Goal: Task Accomplishment & Management: Use online tool/utility

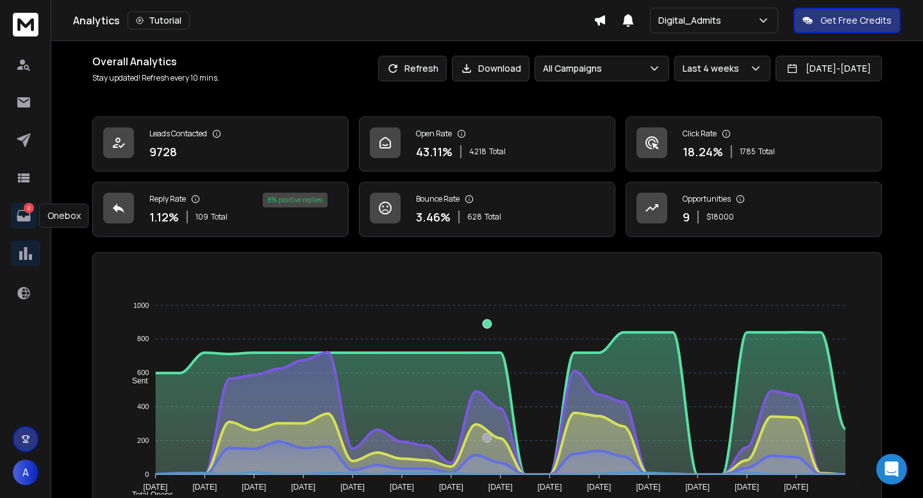
click at [21, 216] on icon at bounding box center [23, 216] width 13 height 12
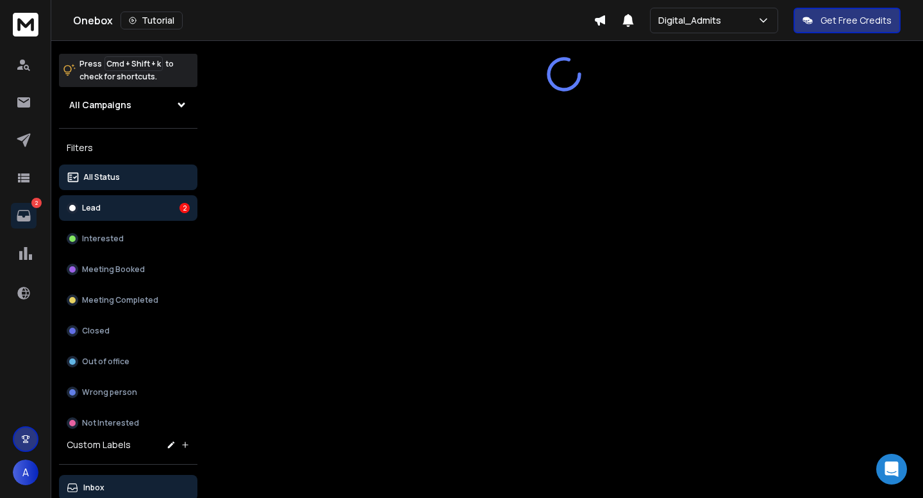
click at [128, 214] on button "Lead 2" at bounding box center [128, 208] width 138 height 26
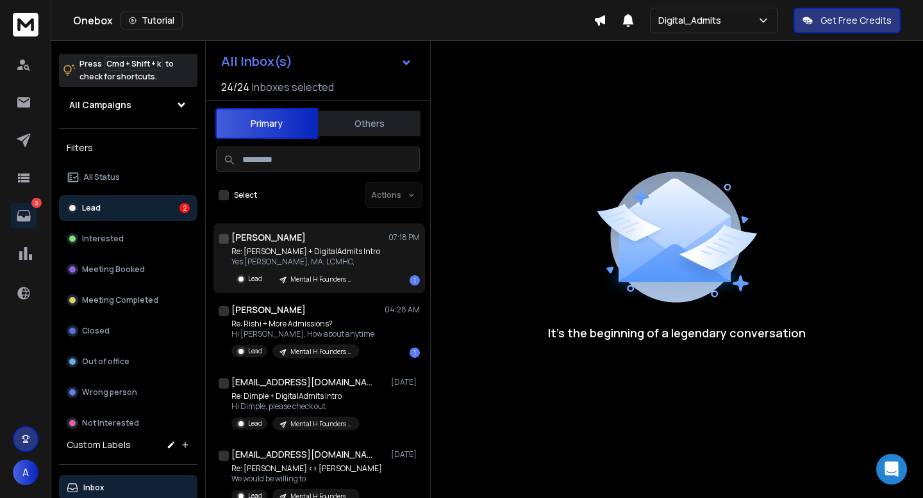
click at [370, 254] on div "Re: Jeffie + DigitalAdmits Intro Yes Jeffie Cilano, MA, LCMHC, Lead Mental H Fo…" at bounding box center [325, 266] width 188 height 39
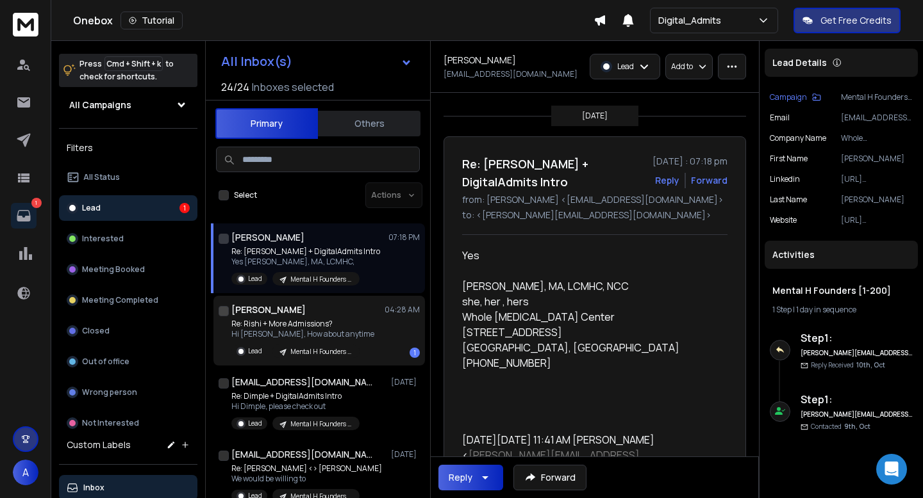
click at [360, 318] on div "Rishi Sachdev 04:28 AM Re: Rishi + More Admissions? Hi Tyler, How about anytime…" at bounding box center [325, 331] width 188 height 54
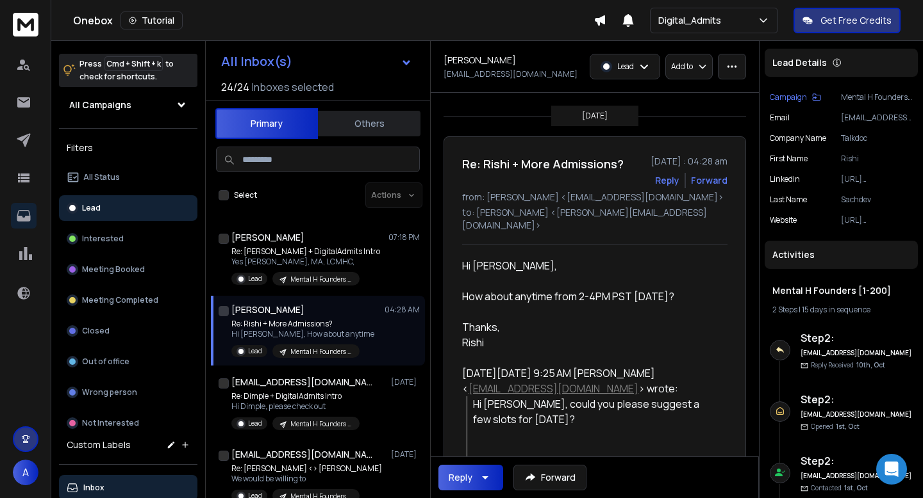
drag, startPoint x: 685, startPoint y: 288, endPoint x: 458, endPoint y: 286, distance: 227.4
copy div "How about anytime from 2-4PM PST on Monday"
click at [590, 320] on div "Thanks," at bounding box center [589, 327] width 255 height 15
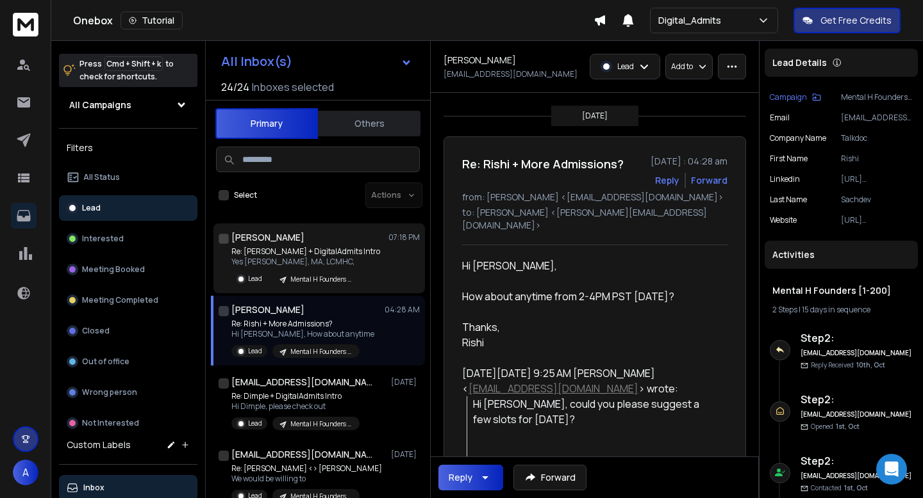
click at [322, 257] on p "Yes Jeffie Cilano, MA, LCMHC," at bounding box center [305, 262] width 149 height 10
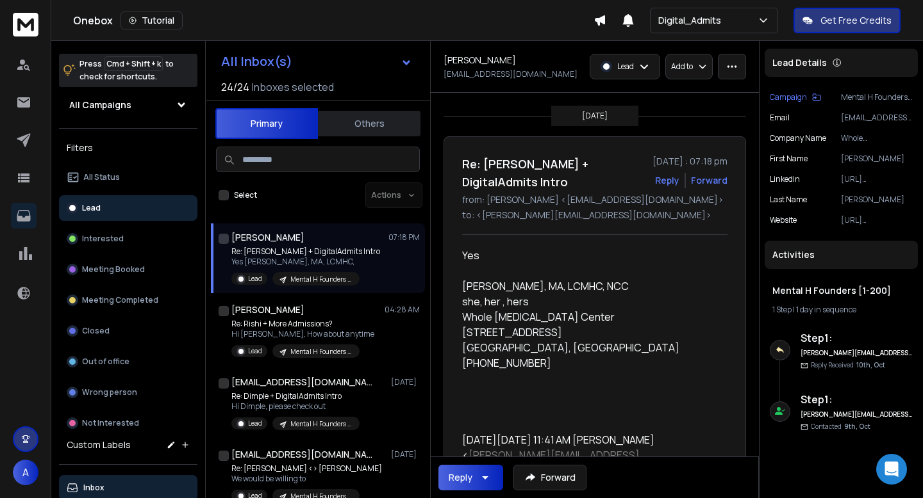
click at [649, 62] on icon at bounding box center [644, 67] width 10 height 10
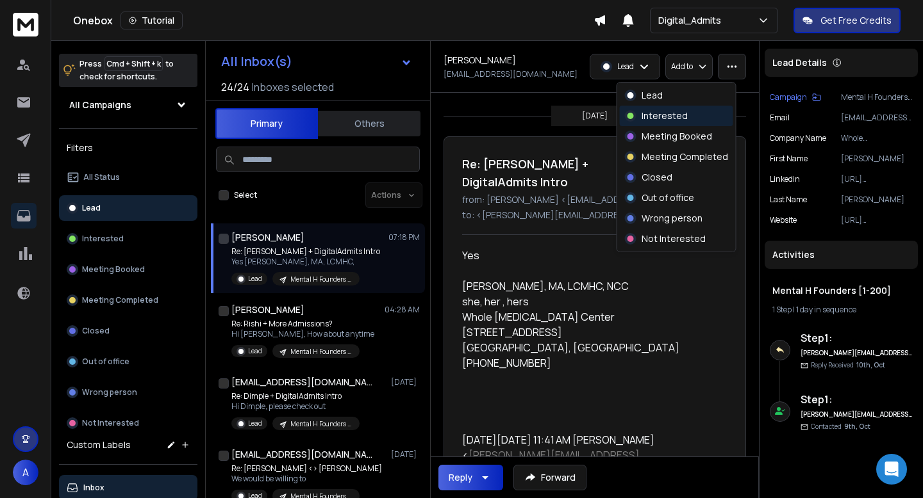
click at [664, 116] on p "Interested" at bounding box center [664, 116] width 46 height 13
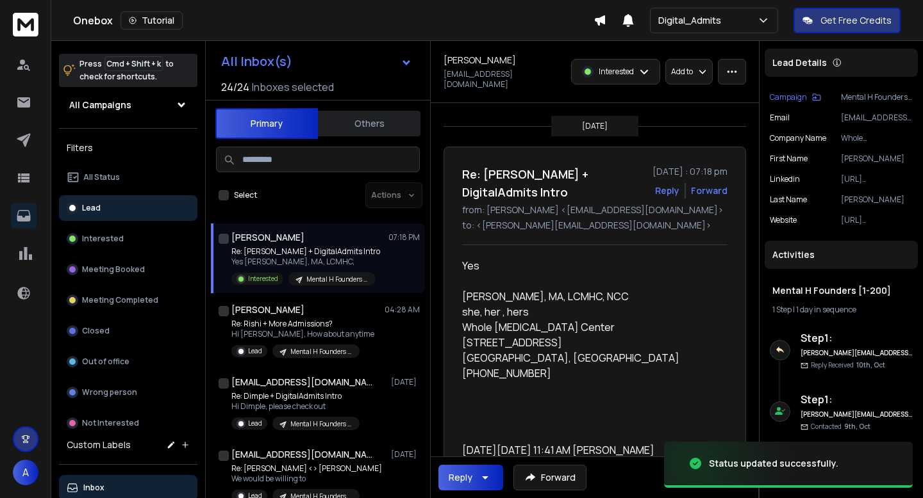
scroll to position [0, 48]
click at [785, 101] on p "Campaign" at bounding box center [787, 97] width 37 height 10
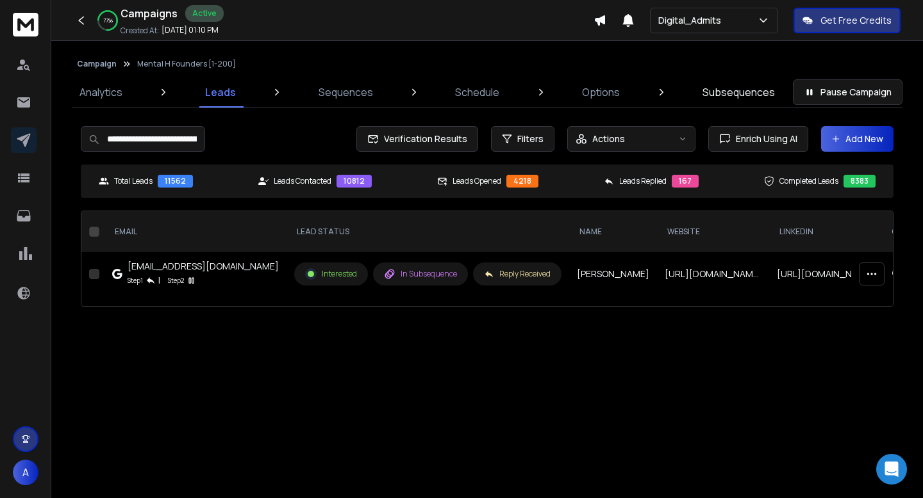
click at [751, 98] on p "Subsequences" at bounding box center [738, 92] width 72 height 15
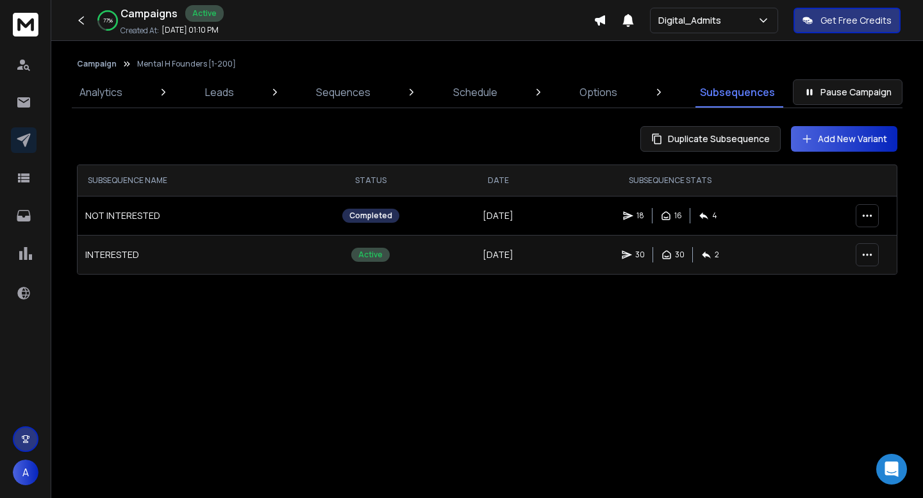
click at [293, 254] on td "Active" at bounding box center [371, 254] width 156 height 39
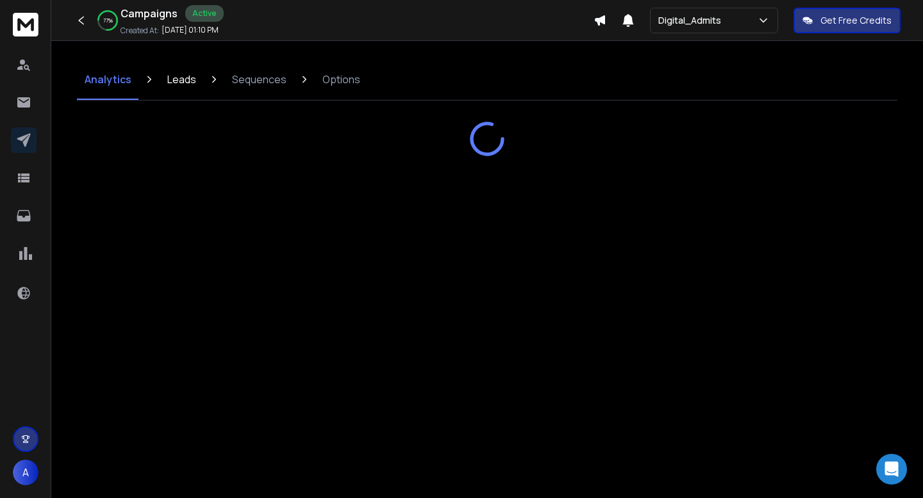
click at [192, 83] on p "Leads" at bounding box center [181, 79] width 29 height 15
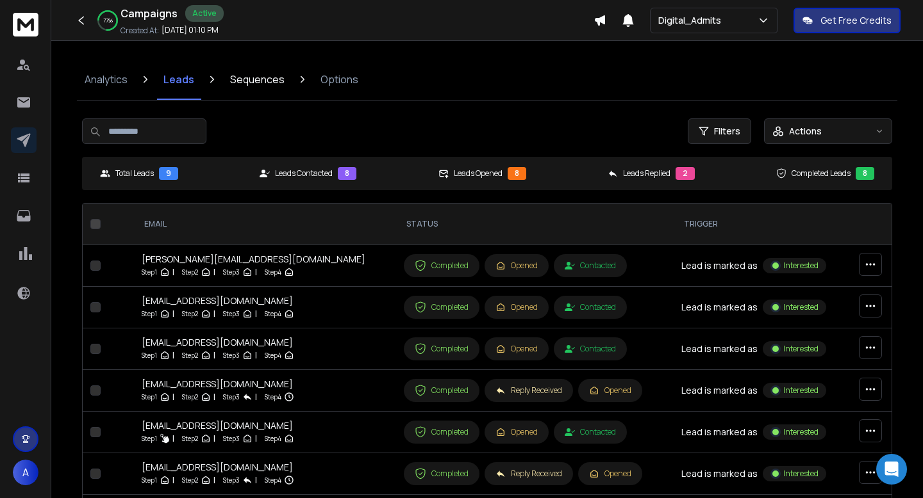
click at [268, 86] on p "Sequences" at bounding box center [257, 79] width 54 height 15
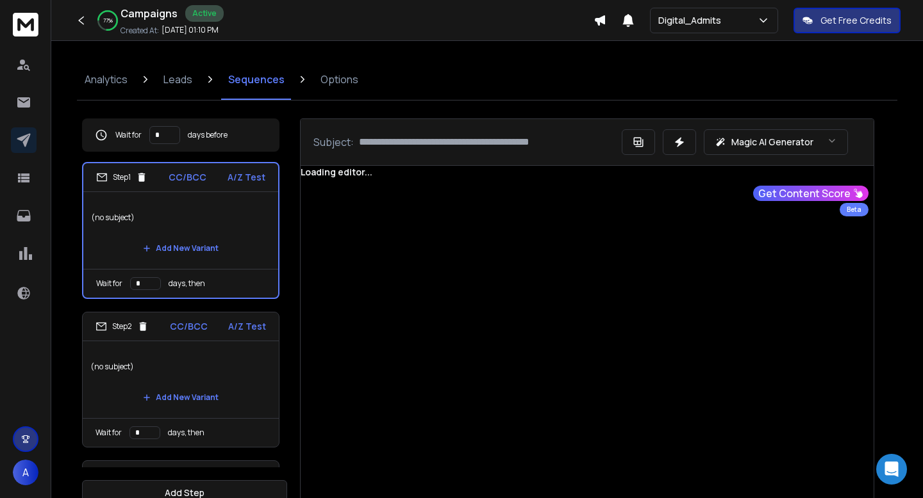
scroll to position [249, 0]
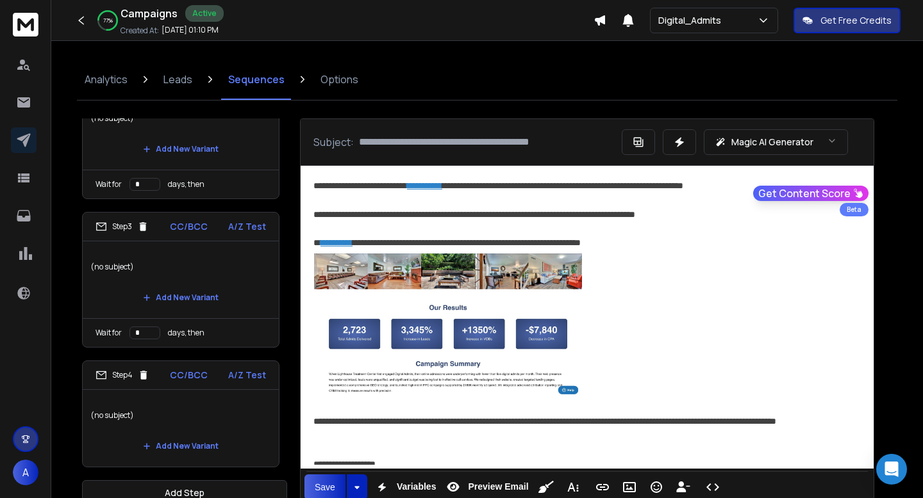
click at [195, 408] on p "(no subject)" at bounding box center [180, 416] width 181 height 36
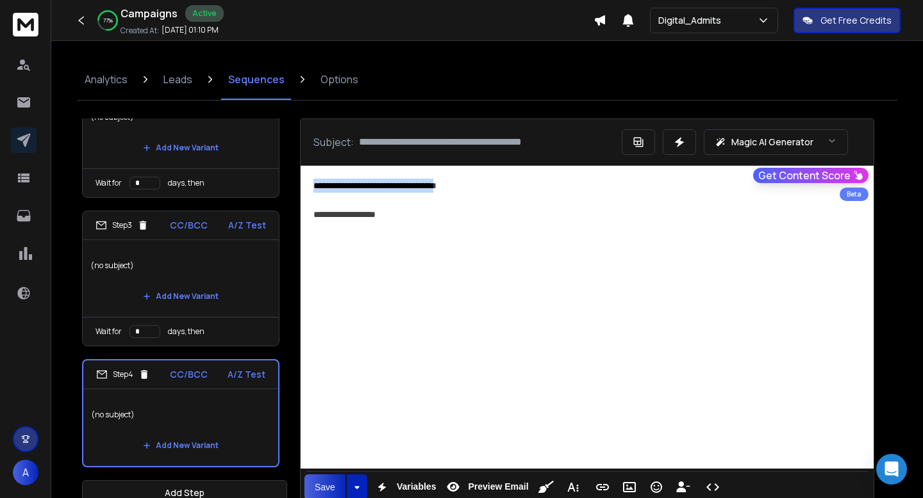
drag, startPoint x: 457, startPoint y: 188, endPoint x: 295, endPoint y: 188, distance: 162.1
click at [295, 188] on div "**********" at bounding box center [487, 313] width 810 height 388
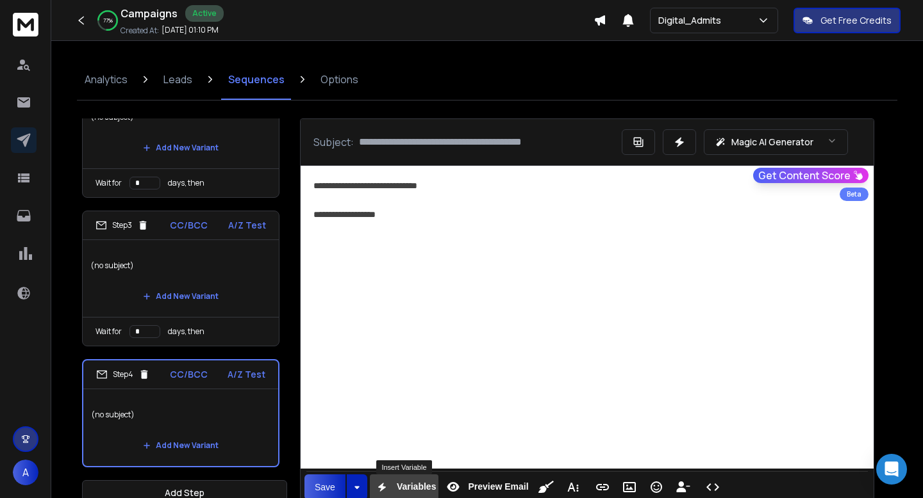
click at [400, 494] on div "Variables" at bounding box center [404, 487] width 69 height 21
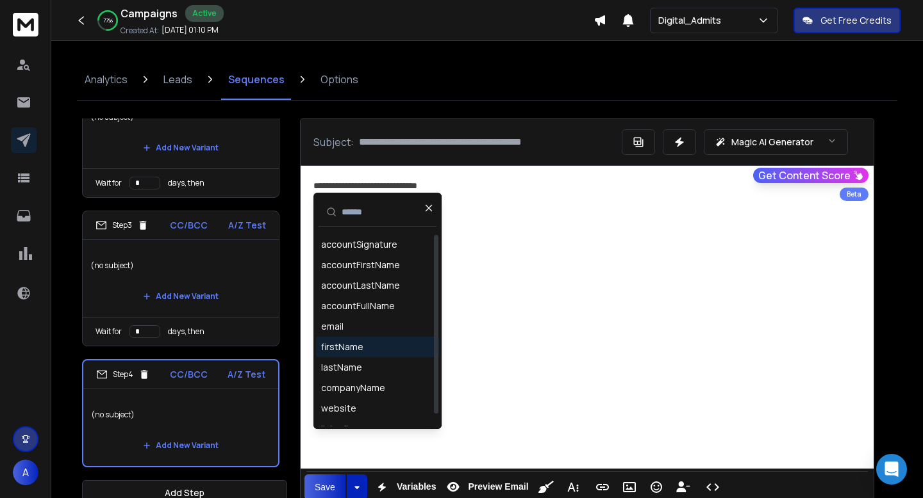
click at [352, 348] on div "firstName" at bounding box center [342, 347] width 42 height 13
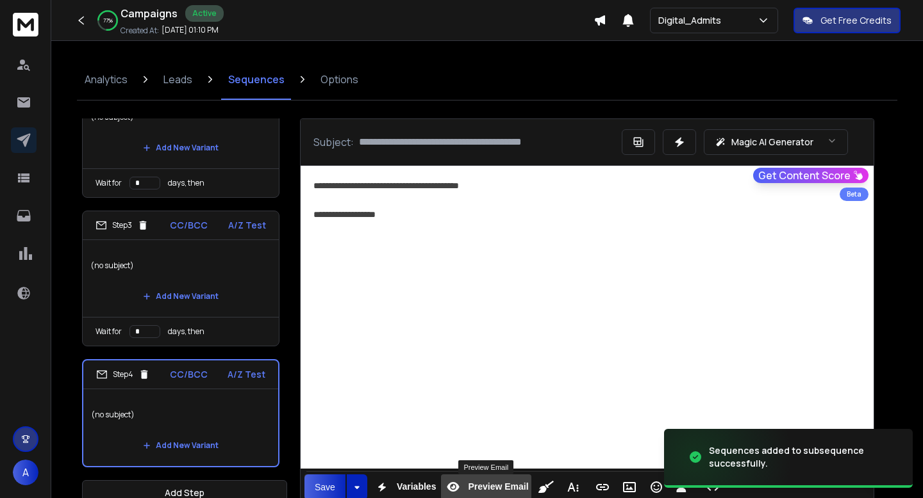
click at [505, 484] on span "Preview Email" at bounding box center [497, 487] width 65 height 11
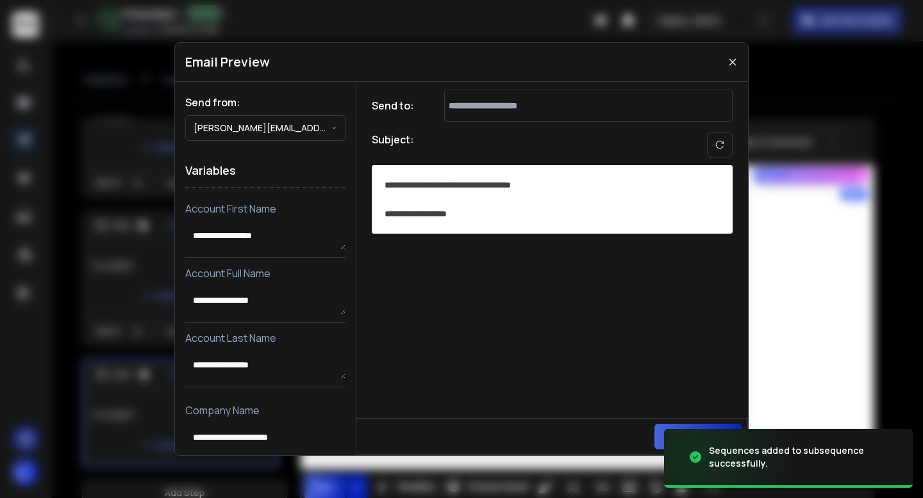
click at [734, 63] on icon at bounding box center [732, 62] width 7 height 7
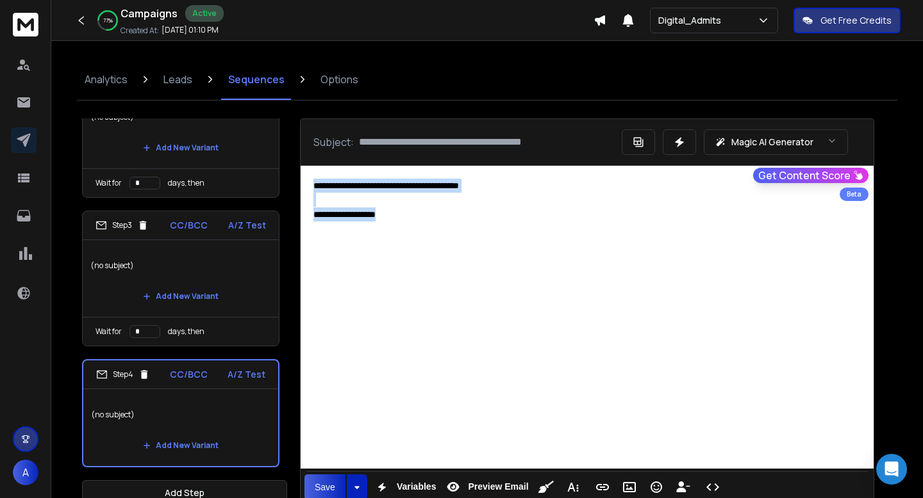
drag, startPoint x: 461, startPoint y: 242, endPoint x: 280, endPoint y: 152, distance: 201.7
click at [280, 152] on div "**********" at bounding box center [487, 313] width 810 height 388
click at [575, 492] on icon "button" at bounding box center [572, 487] width 15 height 15
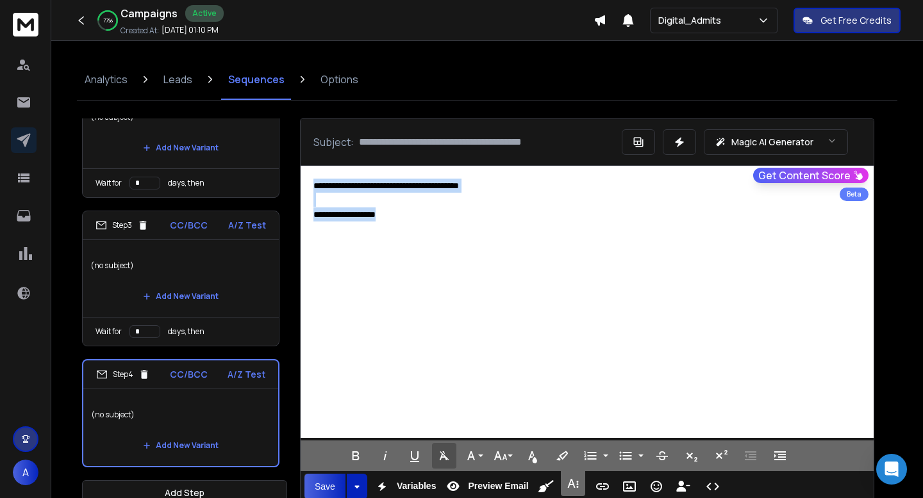
click at [445, 457] on icon "button" at bounding box center [444, 456] width 10 height 9
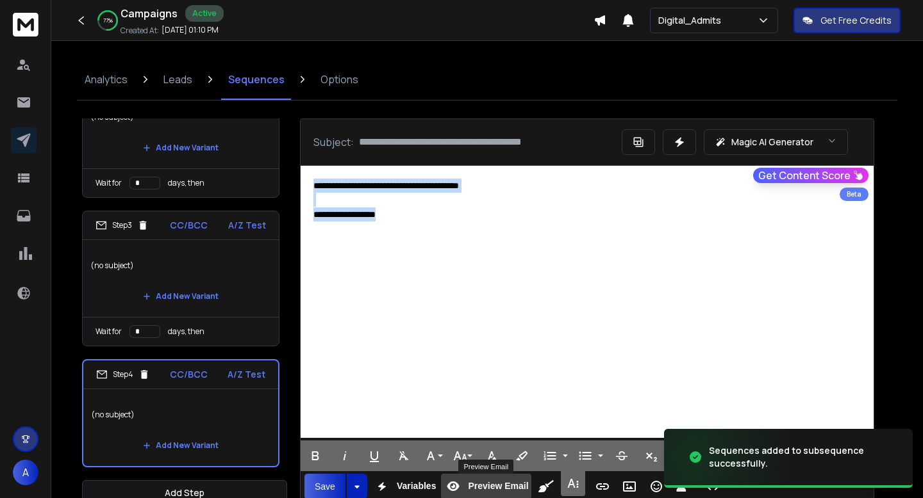
click at [489, 485] on span "Preview Email" at bounding box center [497, 486] width 65 height 11
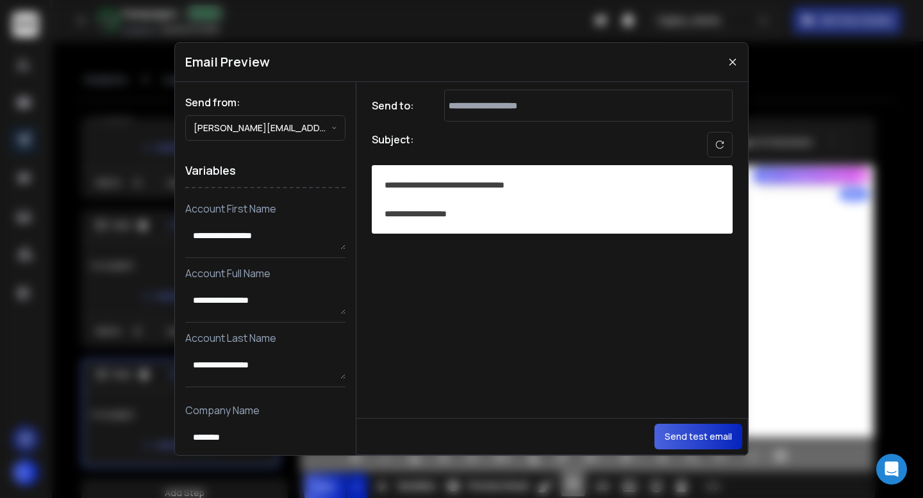
click at [732, 60] on icon at bounding box center [732, 62] width 10 height 10
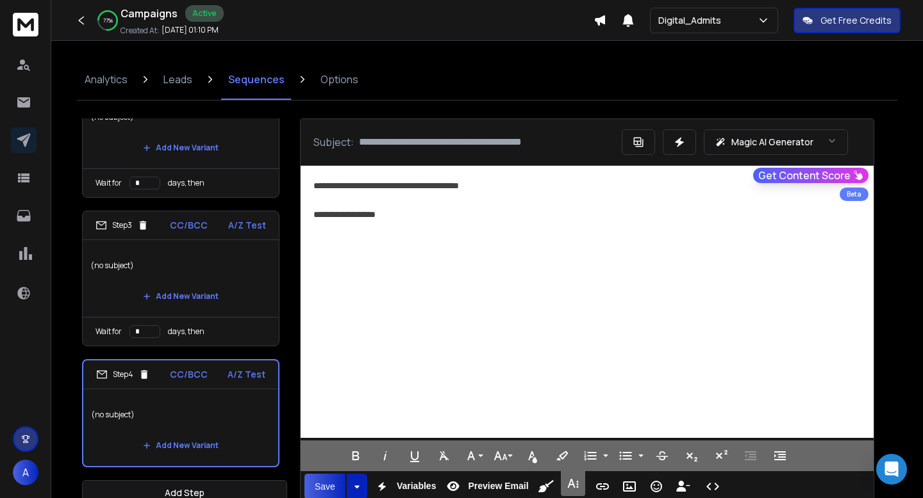
click at [169, 254] on p "(no subject)" at bounding box center [180, 266] width 181 height 36
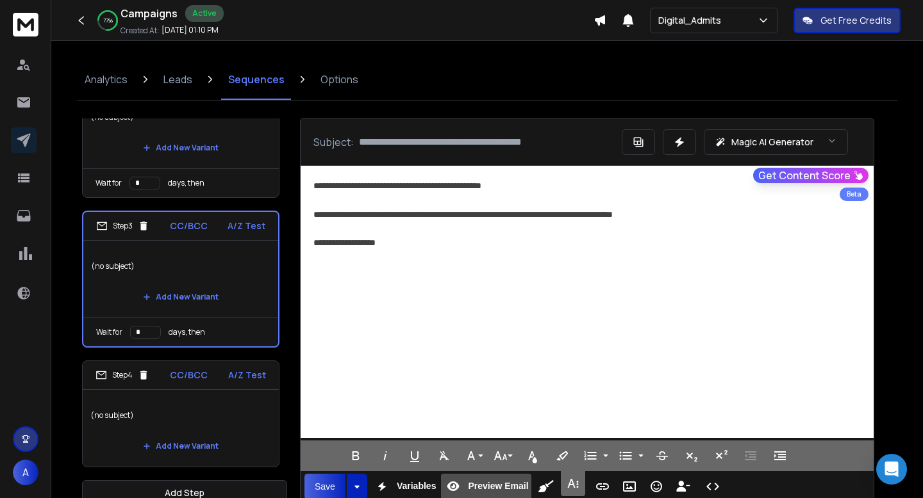
click at [488, 485] on span "Preview Email" at bounding box center [497, 486] width 65 height 11
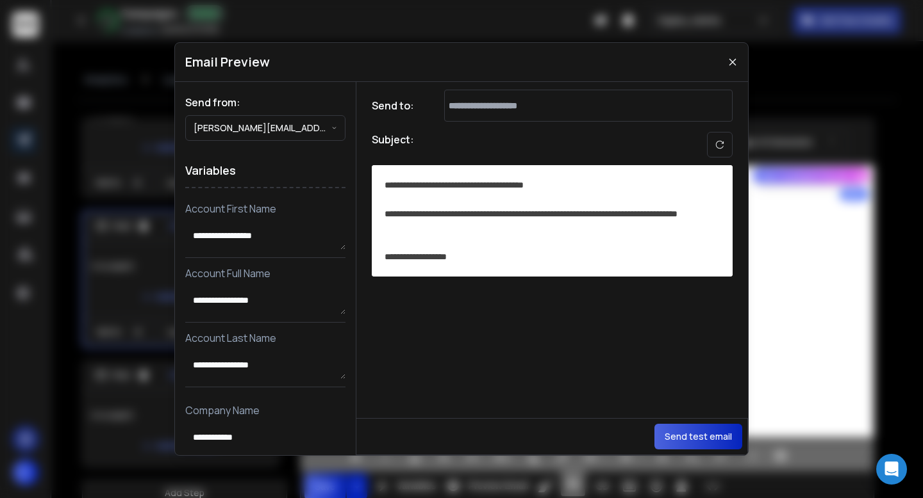
click at [735, 60] on icon at bounding box center [732, 62] width 10 height 10
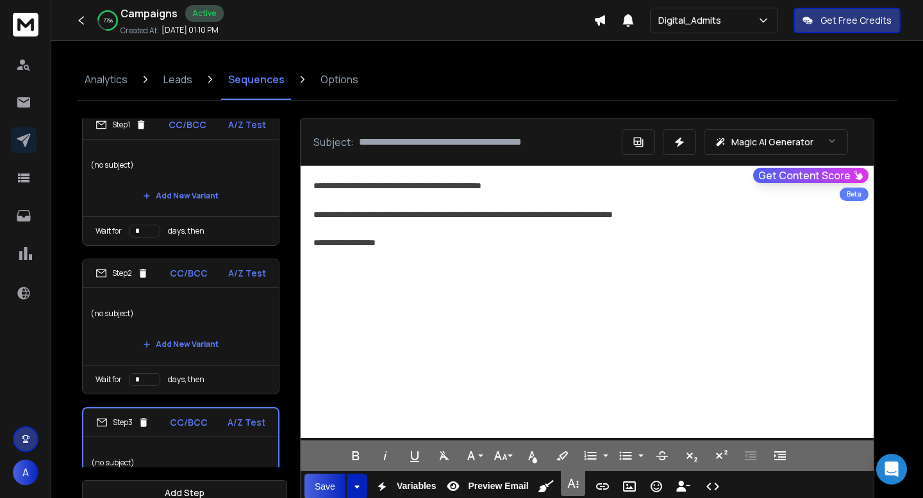
scroll to position [0, 0]
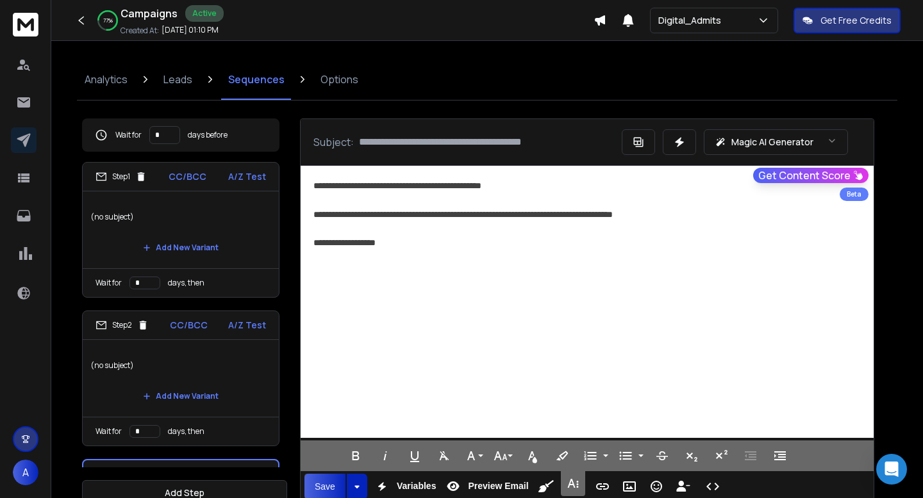
click at [211, 226] on p "(no subject)" at bounding box center [180, 217] width 181 height 36
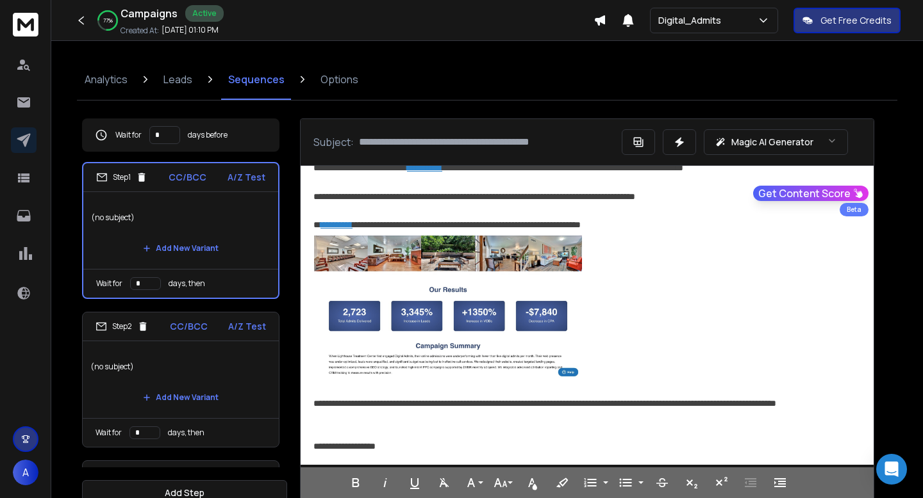
scroll to position [19, 0]
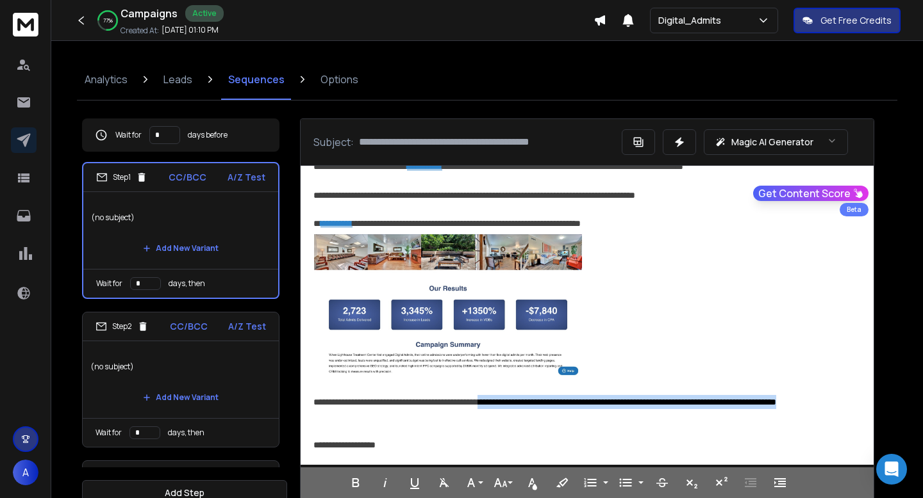
drag, startPoint x: 529, startPoint y: 405, endPoint x: 535, endPoint y: 422, distance: 18.4
click at [535, 422] on div "**********" at bounding box center [586, 409] width 547 height 29
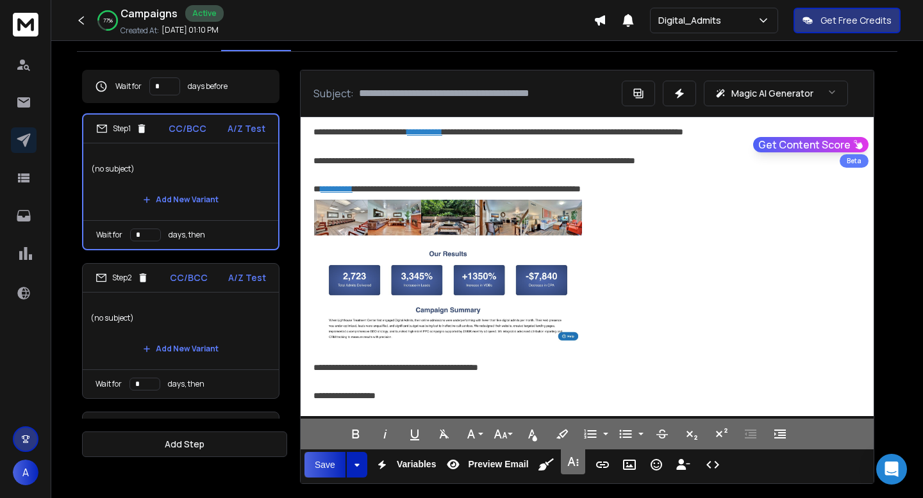
scroll to position [58, 0]
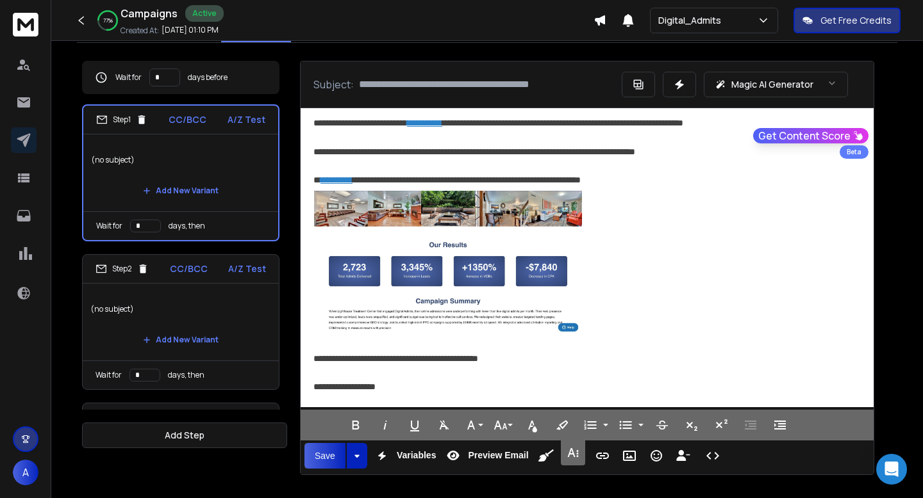
click at [433, 360] on div "**********" at bounding box center [586, 359] width 547 height 14
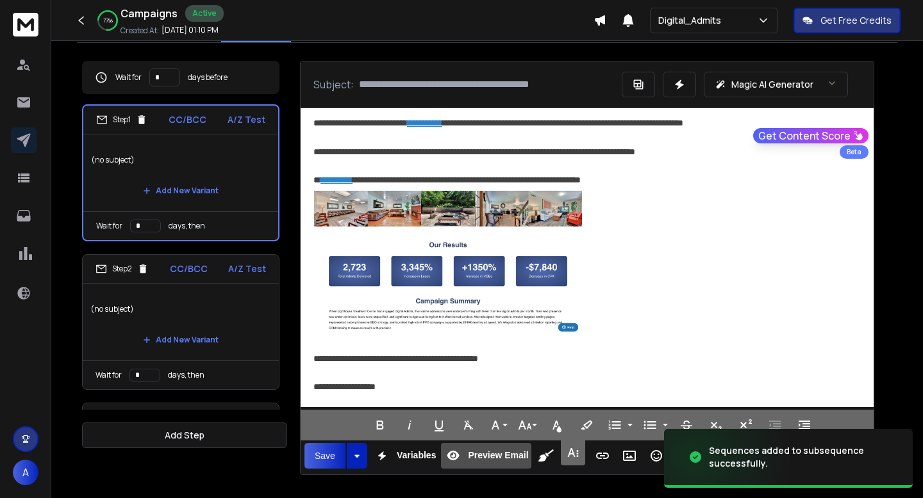
click at [488, 461] on span "Preview Email" at bounding box center [497, 455] width 65 height 11
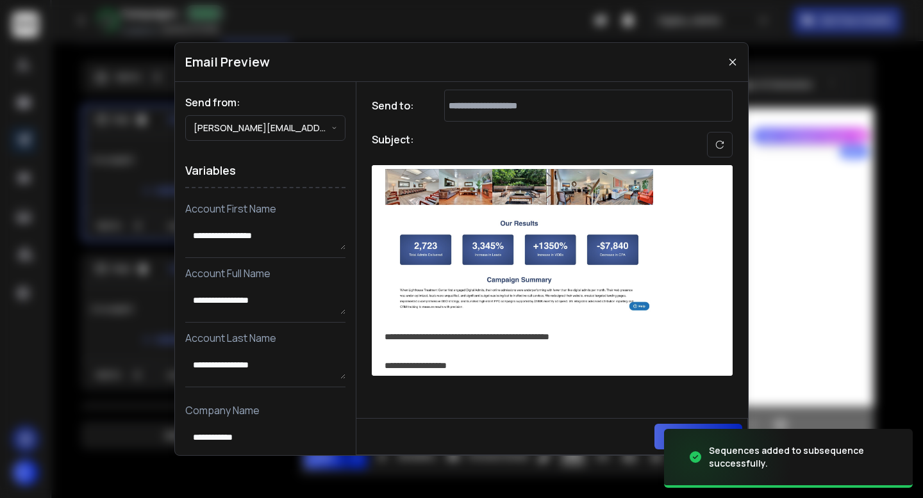
scroll to position [136, 0]
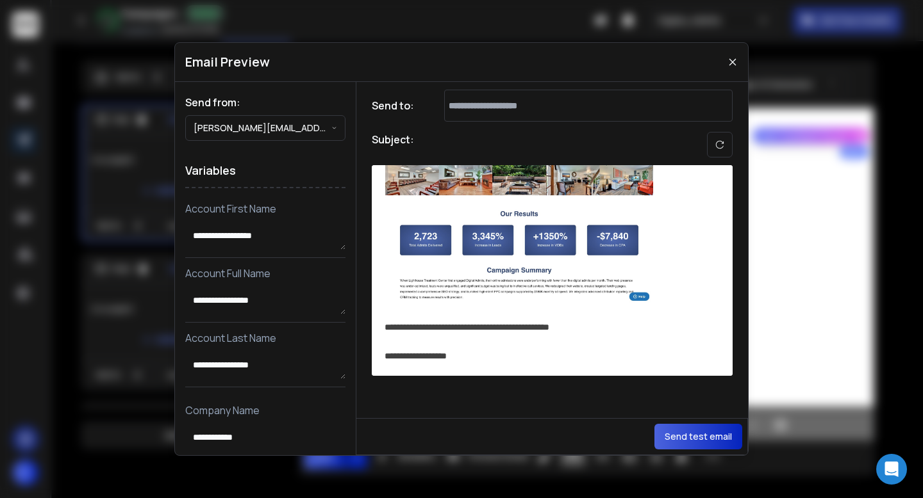
click at [732, 60] on icon at bounding box center [732, 62] width 10 height 10
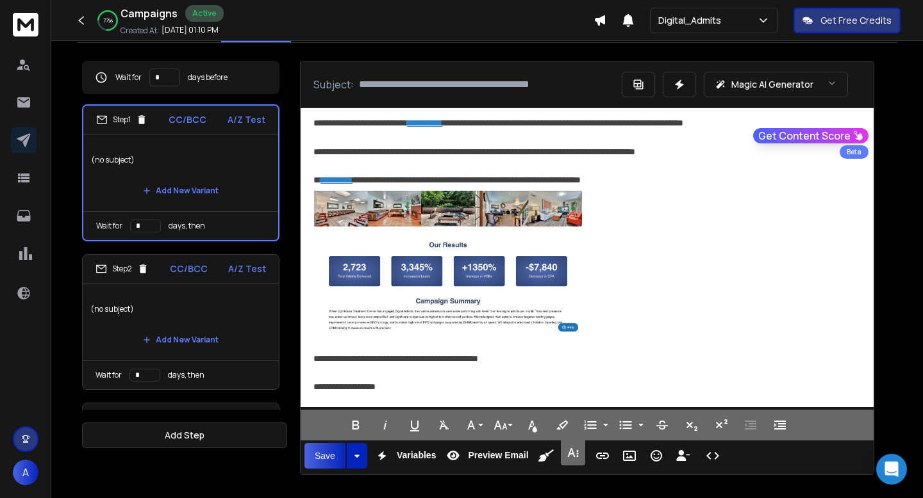
click at [457, 357] on div "**********" at bounding box center [586, 359] width 547 height 14
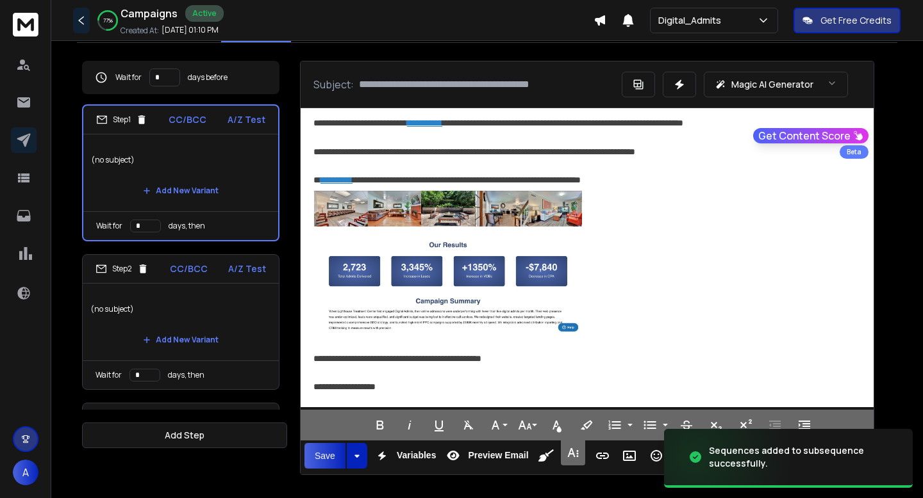
click at [82, 19] on icon at bounding box center [82, 21] width 12 height 12
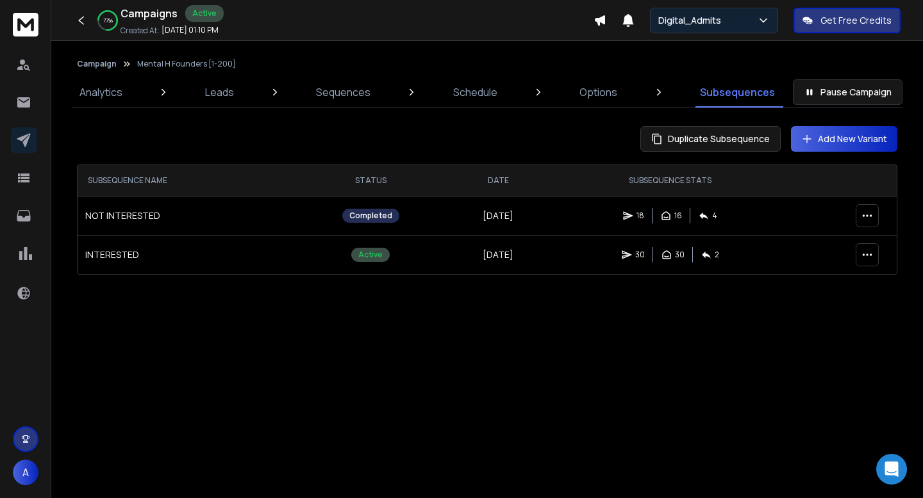
click at [712, 19] on p "Digital_Admits" at bounding box center [692, 20] width 68 height 13
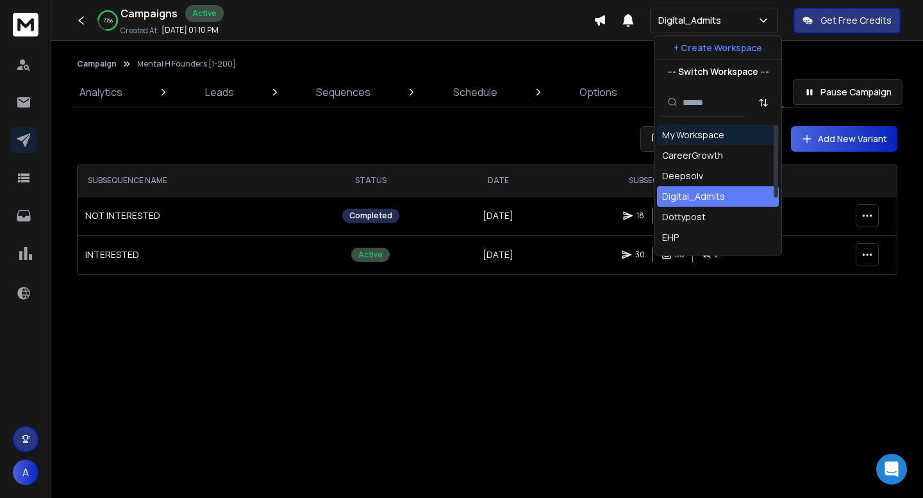
click at [682, 138] on div "My Workspace" at bounding box center [693, 135] width 62 height 13
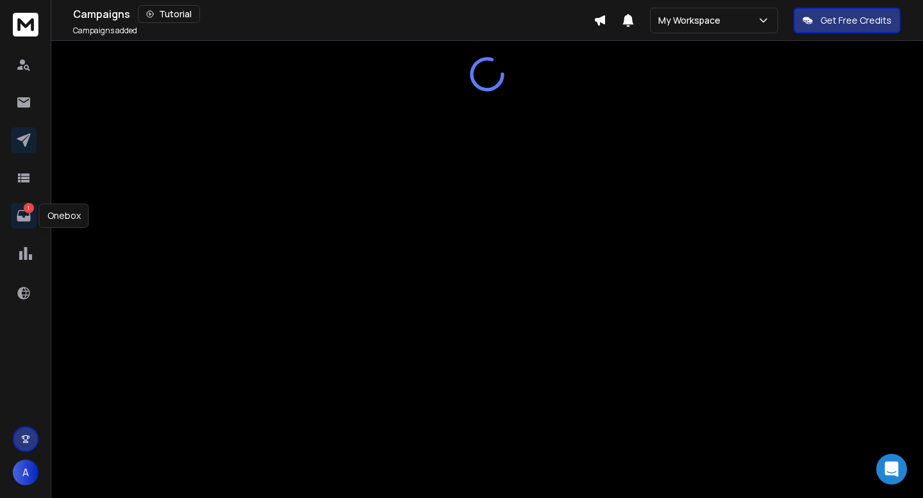
click at [21, 213] on icon at bounding box center [23, 215] width 15 height 15
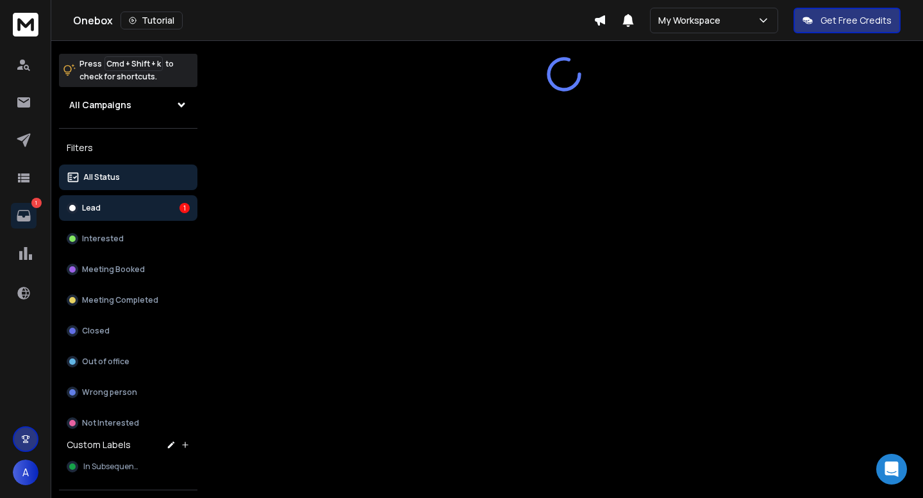
click at [140, 208] on button "Lead 1" at bounding box center [128, 208] width 138 height 26
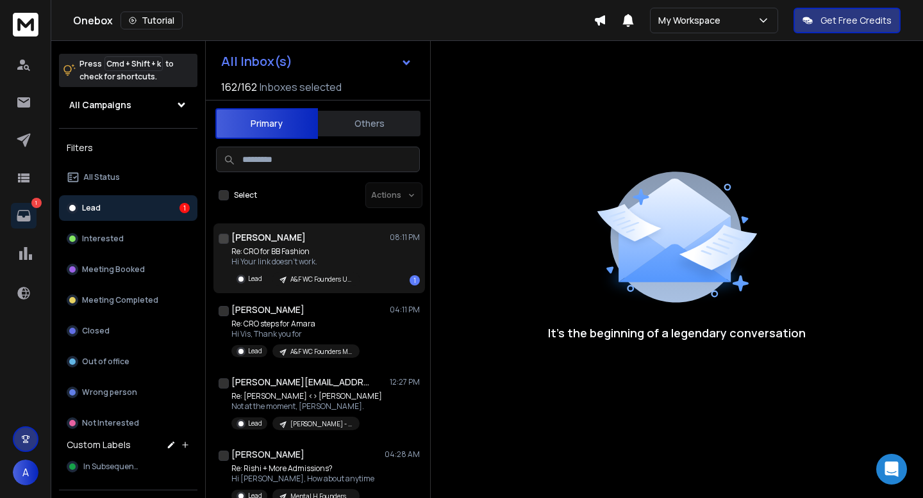
click at [277, 240] on h1 "Tanya Hindes" at bounding box center [268, 237] width 74 height 13
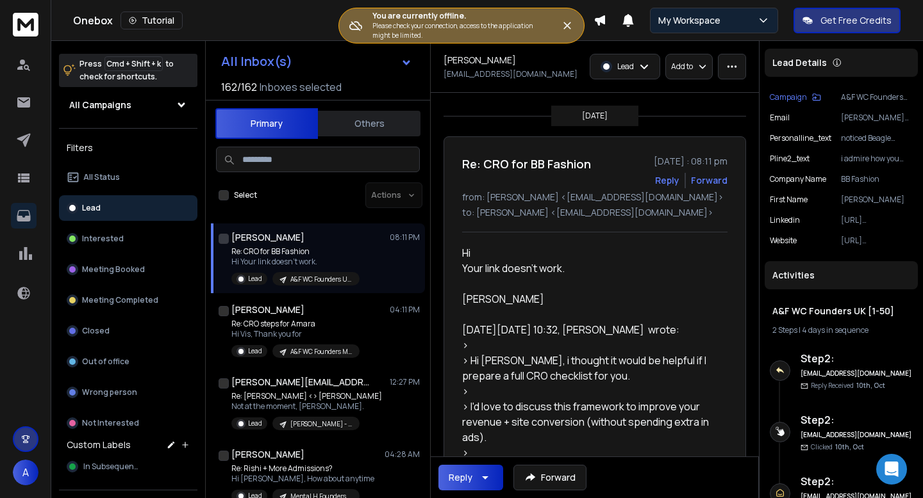
click at [757, 22] on div "My Workspace" at bounding box center [713, 20] width 111 height 13
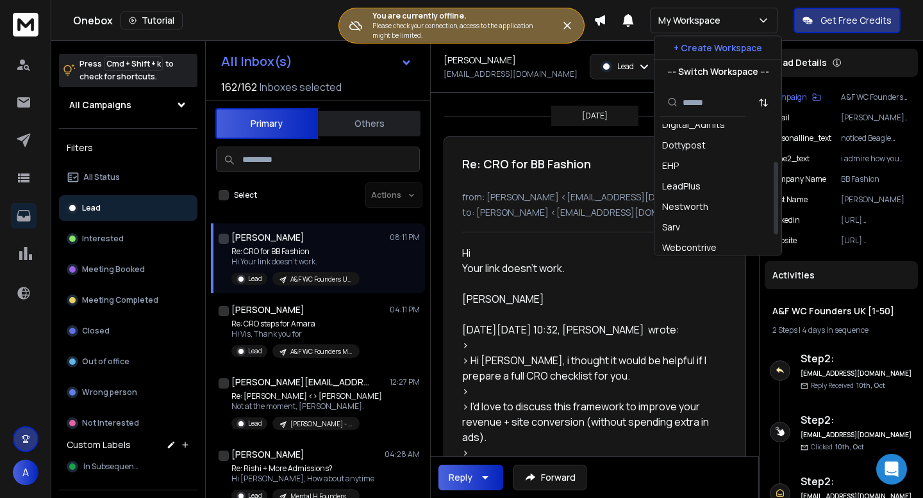
scroll to position [72, 0]
click at [692, 209] on div "Nestworth" at bounding box center [685, 206] width 46 height 13
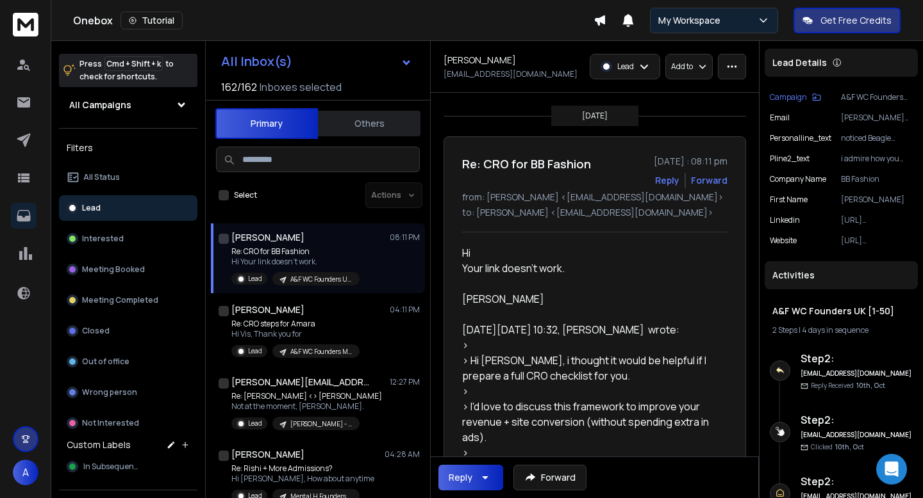
click at [707, 31] on button "My Workspace" at bounding box center [714, 21] width 128 height 26
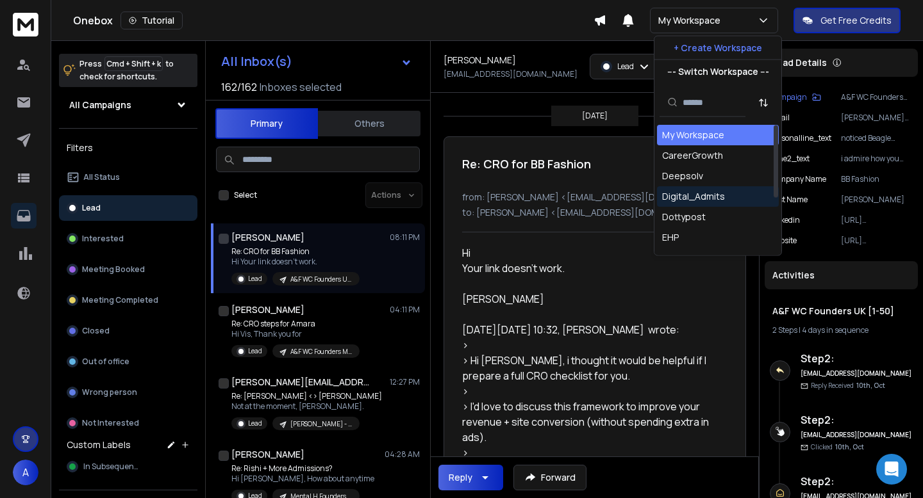
scroll to position [97, 0]
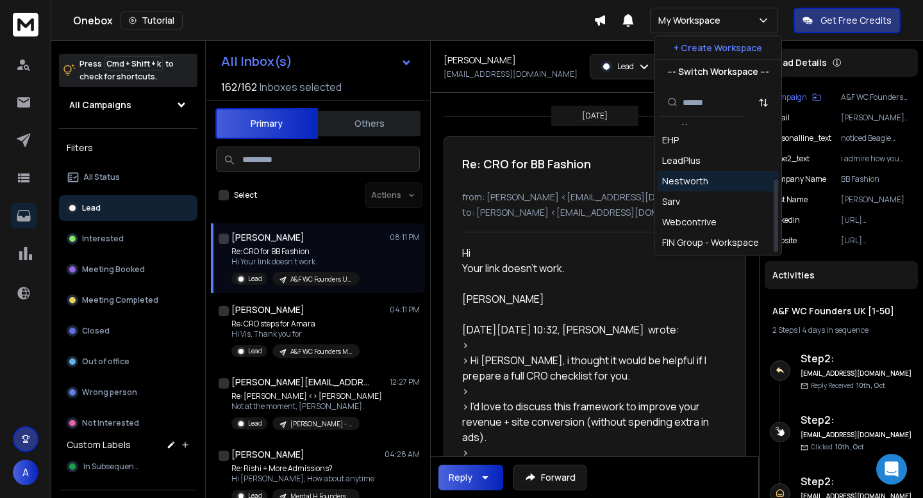
click at [698, 178] on div "Nestworth" at bounding box center [685, 181] width 46 height 13
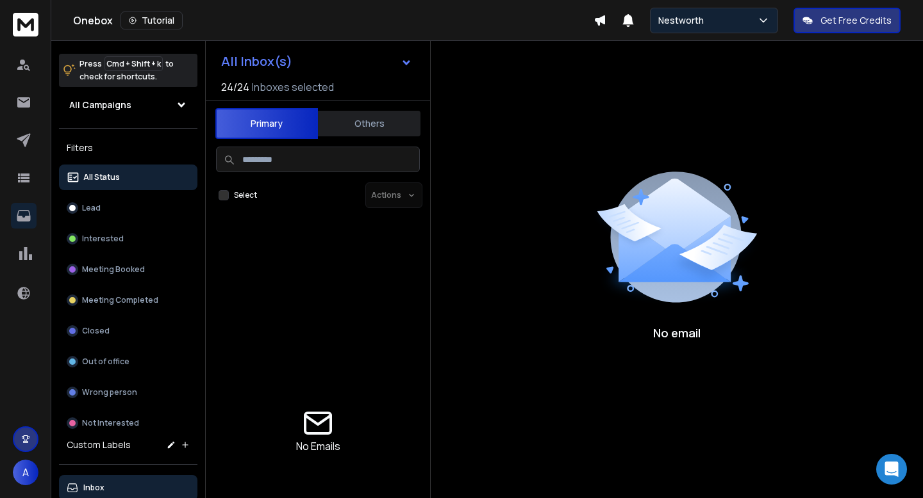
click at [709, 26] on p "Nestworth" at bounding box center [683, 20] width 51 height 13
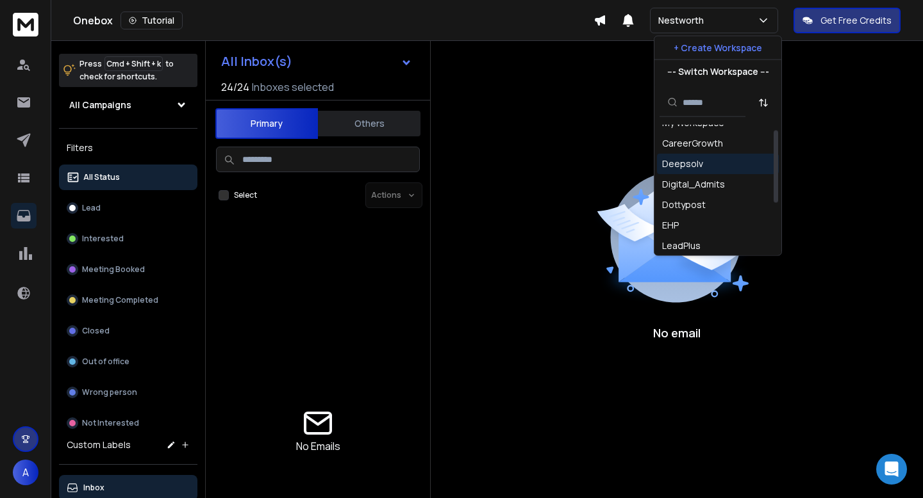
scroll to position [8, 0]
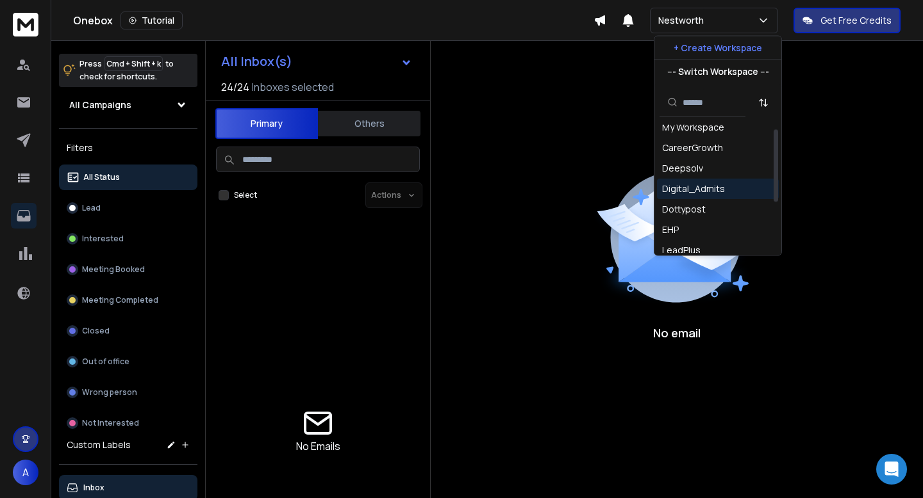
click at [697, 190] on div "Digital_Admits" at bounding box center [693, 189] width 63 height 13
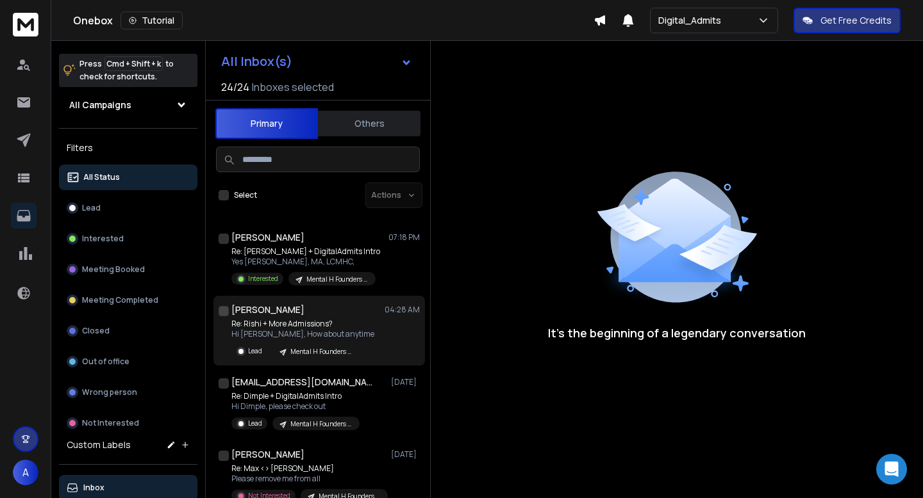
click at [350, 340] on div "Re: Rishi + More Admissions? Hi Tyler, How about anytime Lead Mental H Founders…" at bounding box center [302, 338] width 143 height 39
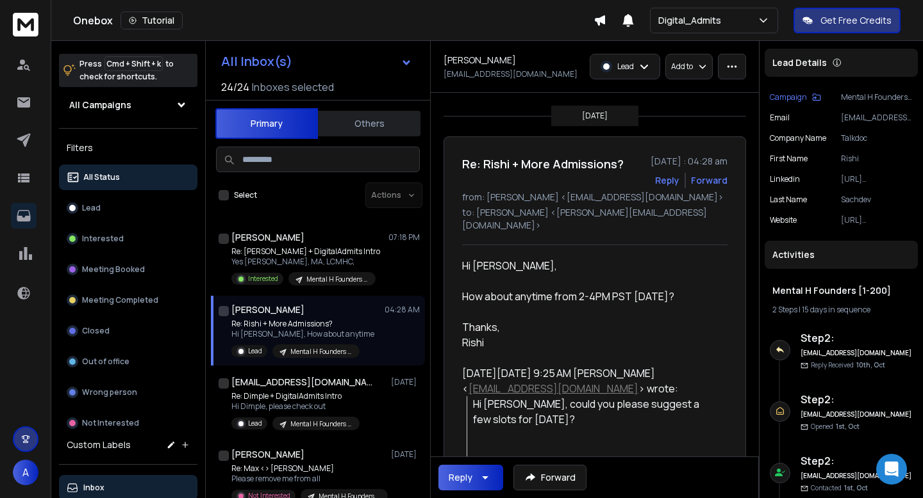
click at [455, 479] on div "Reply" at bounding box center [460, 478] width 24 height 13
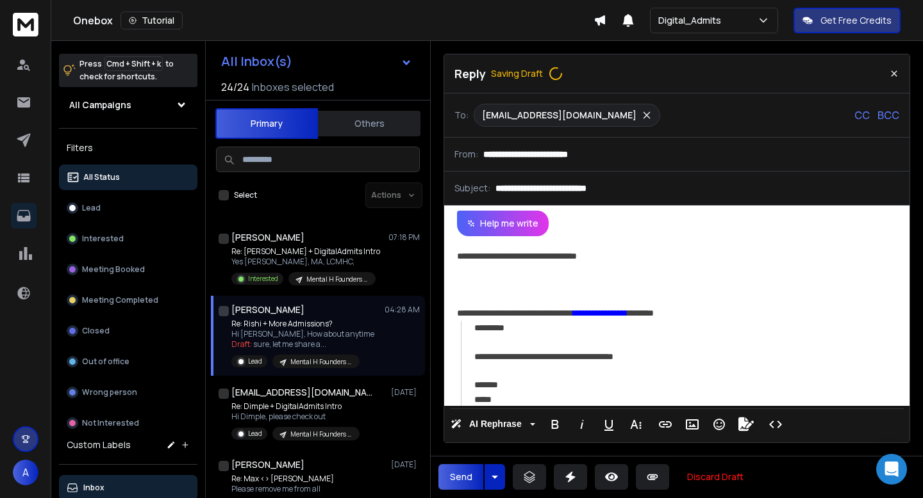
click at [856, 112] on p "CC" at bounding box center [861, 115] width 15 height 15
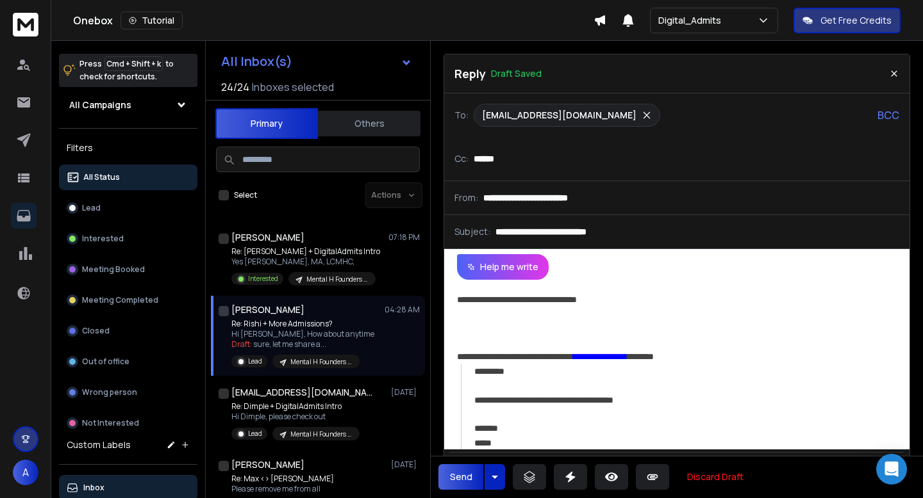
type input "******"
click at [520, 158] on icon at bounding box center [521, 159] width 7 height 7
click at [520, 158] on input at bounding box center [518, 158] width 90 height 23
paste input
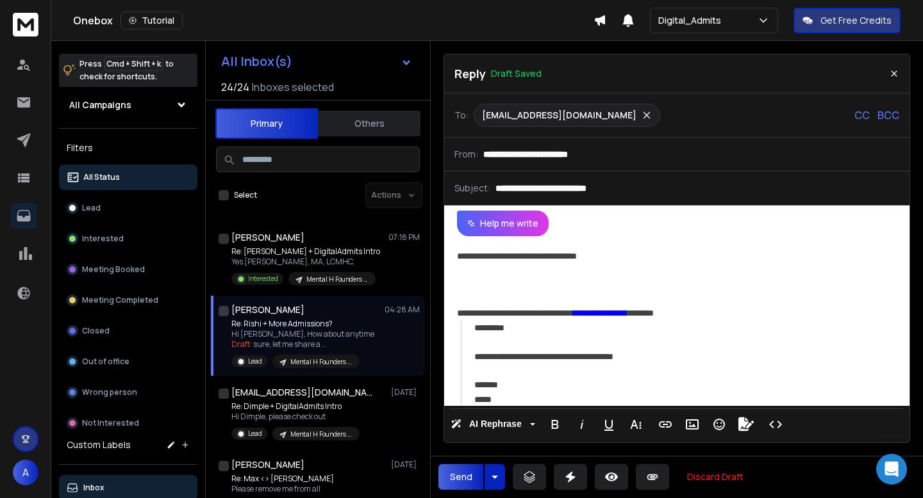
click at [506, 316] on div "**********" at bounding box center [676, 321] width 465 height 170
click at [538, 282] on div at bounding box center [676, 285] width 439 height 14
click at [620, 252] on div "**********" at bounding box center [675, 256] width 436 height 14
click at [570, 278] on div at bounding box center [676, 285] width 439 height 14
click at [448, 479] on button "Send" at bounding box center [460, 477] width 45 height 26
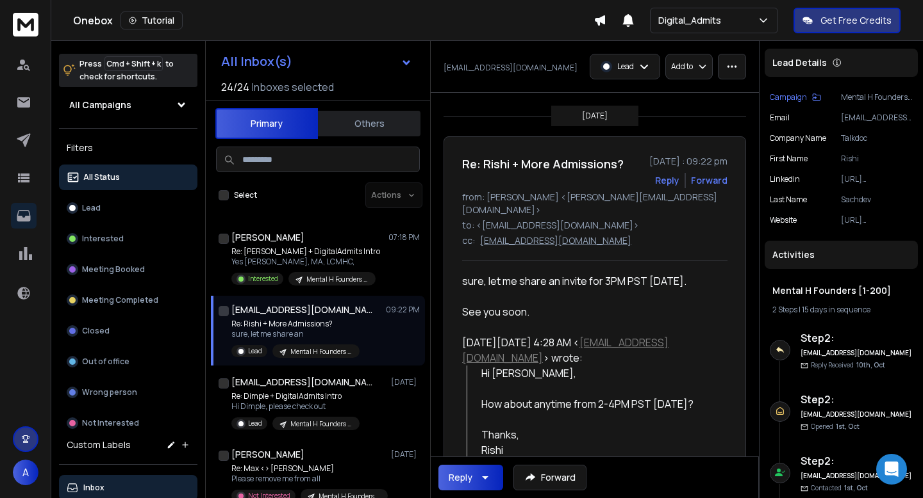
click at [639, 69] on icon at bounding box center [644, 67] width 10 height 10
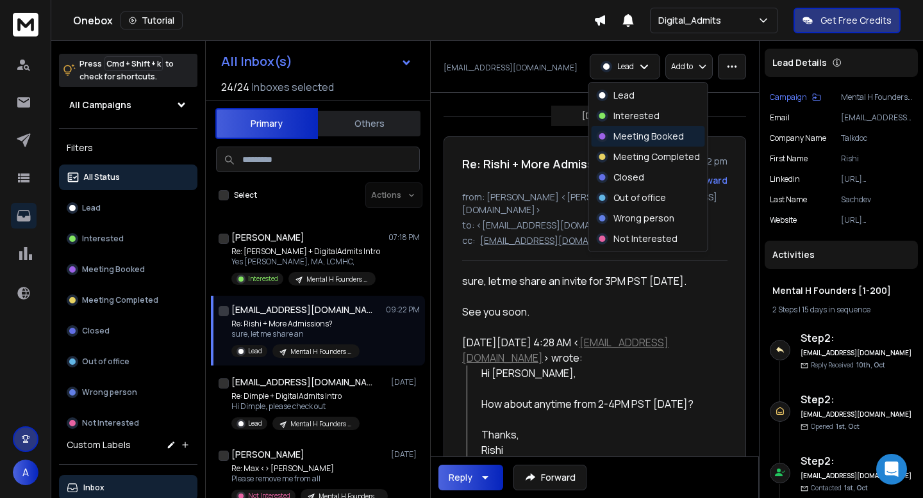
click at [643, 139] on p "Meeting Booked" at bounding box center [648, 136] width 70 height 13
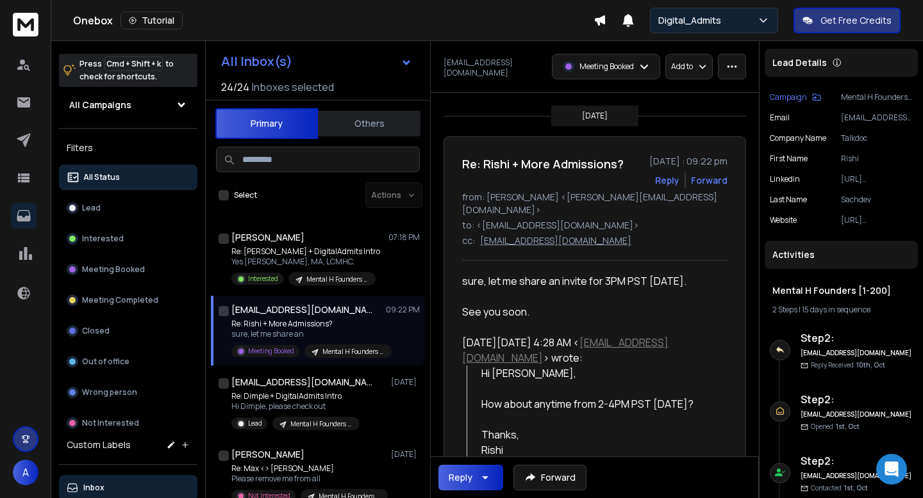
click at [721, 21] on p "Digital_Admits" at bounding box center [692, 20] width 68 height 13
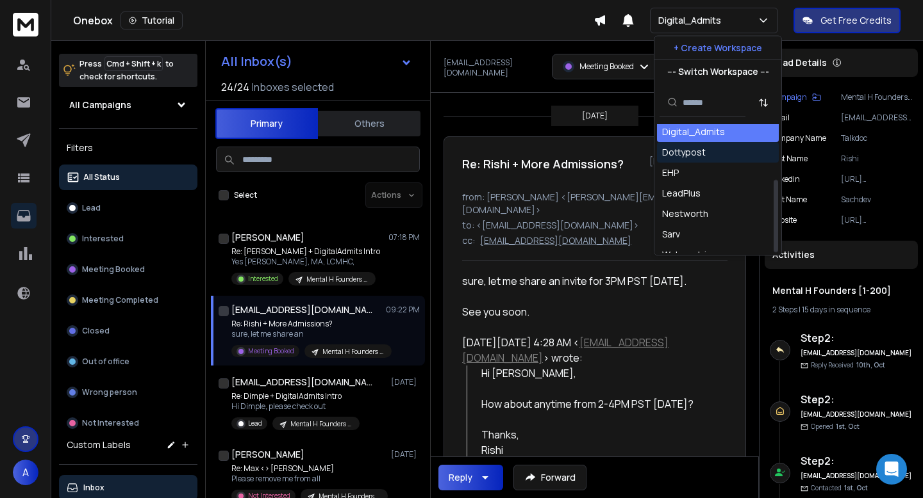
scroll to position [97, 0]
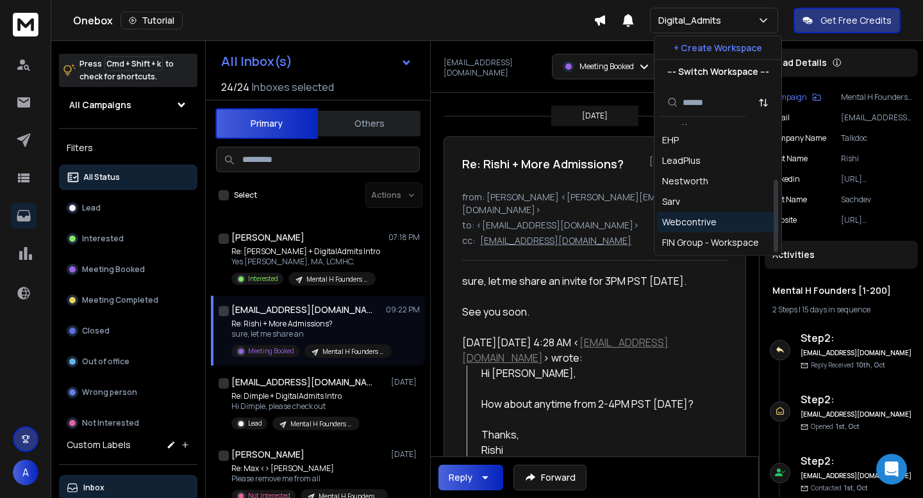
click at [699, 226] on div "Webcontrive" at bounding box center [689, 222] width 54 height 13
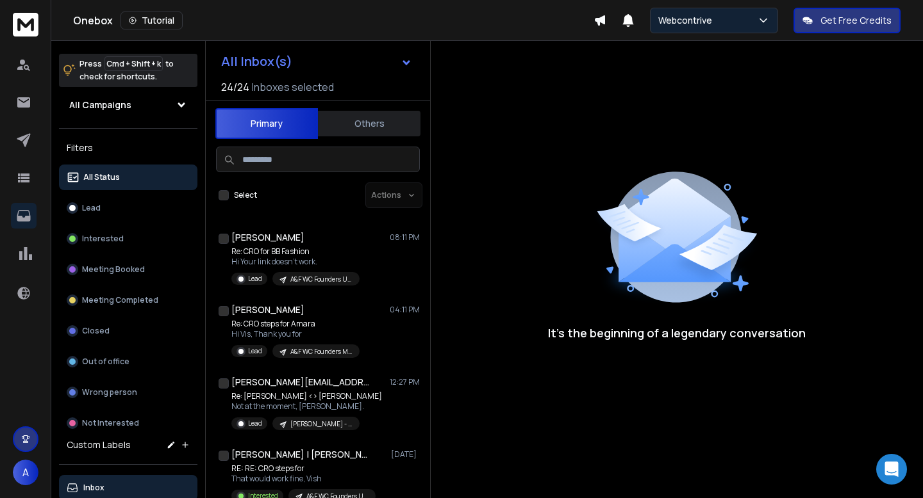
click at [734, 19] on div "Webcontrive" at bounding box center [713, 20] width 111 height 13
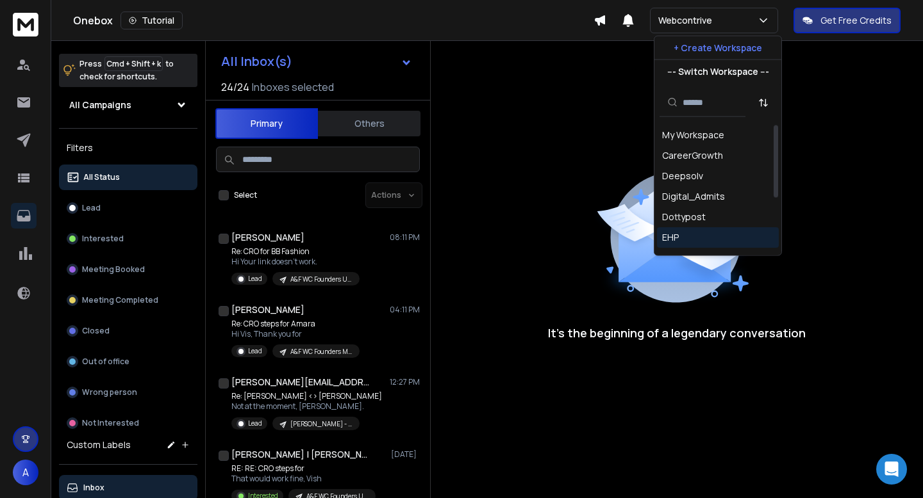
scroll to position [97, 0]
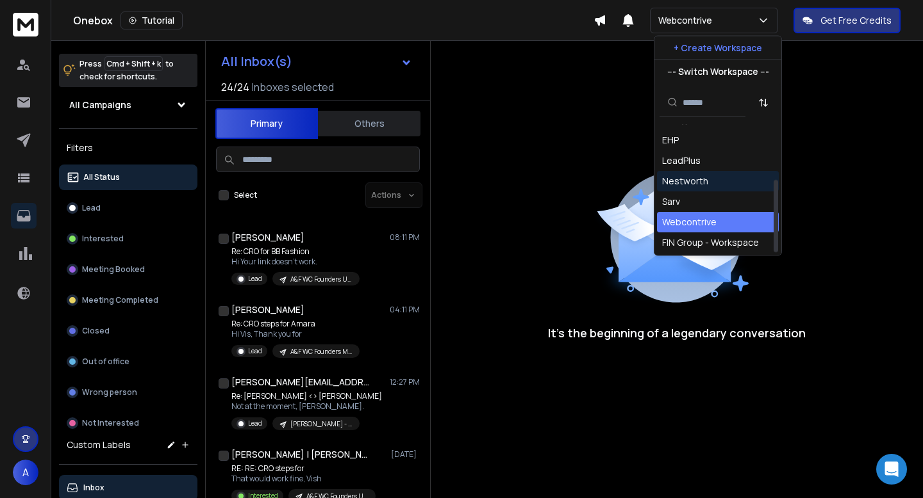
click at [693, 179] on div "Nestworth" at bounding box center [685, 181] width 46 height 13
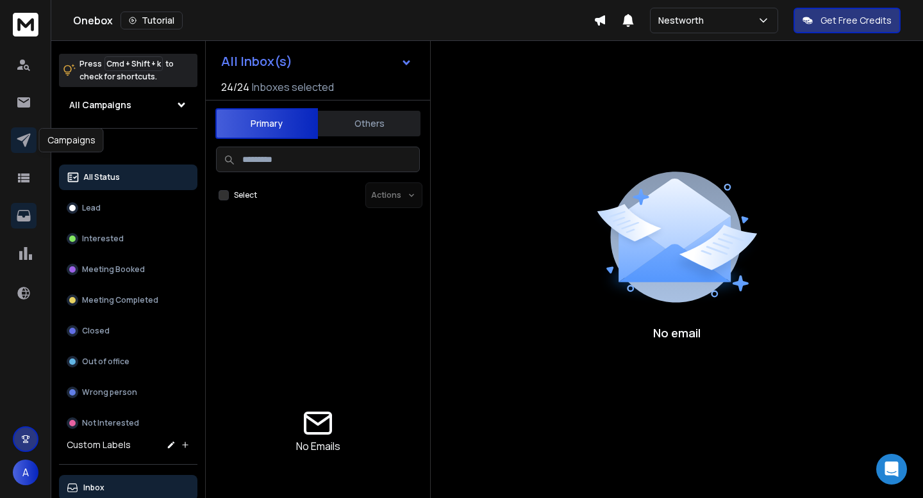
click at [24, 136] on icon at bounding box center [23, 140] width 13 height 13
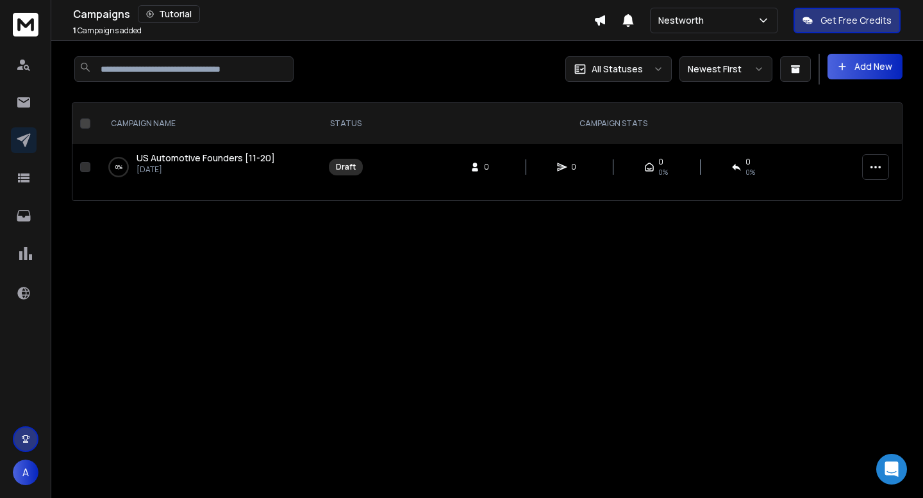
click at [186, 161] on span "US Automotive Founders [11-20]" at bounding box center [205, 158] width 138 height 12
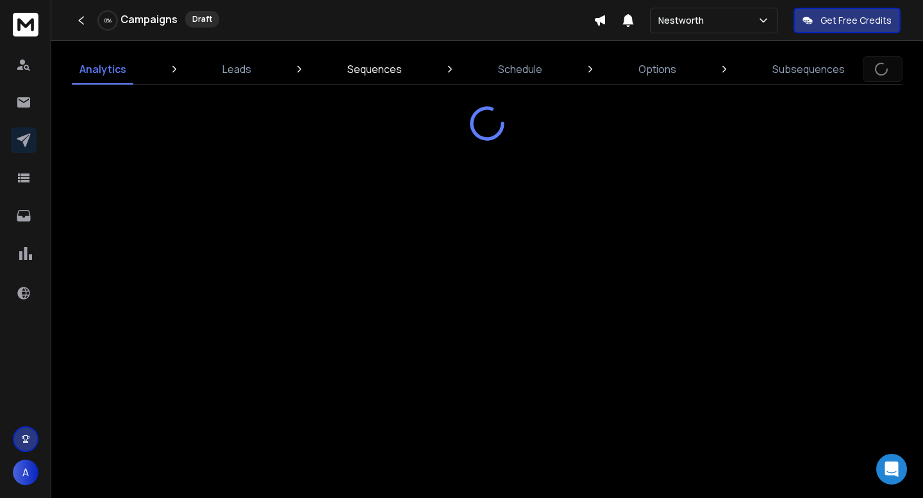
click at [359, 76] on p "Sequences" at bounding box center [374, 69] width 54 height 15
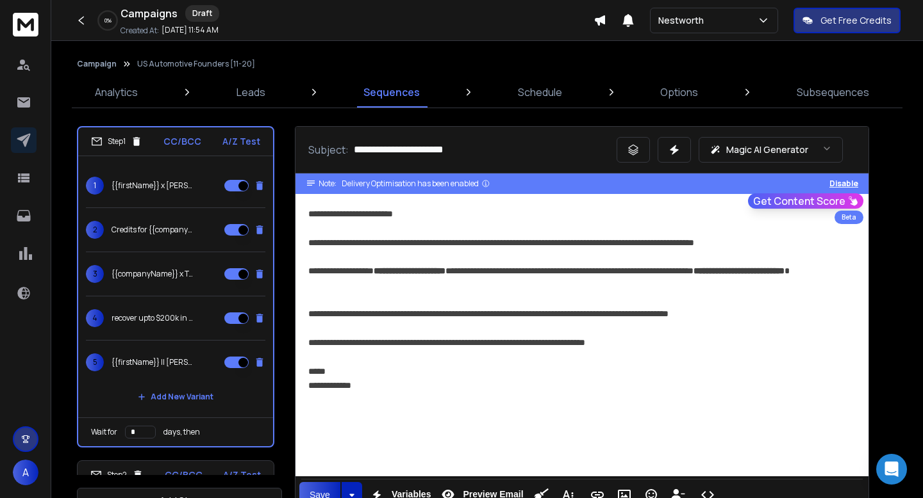
click at [173, 188] on p "{{firstName}} x [PERSON_NAME]" at bounding box center [152, 186] width 82 height 10
click at [178, 233] on p "Credits for {{companyName}}" at bounding box center [152, 230] width 82 height 10
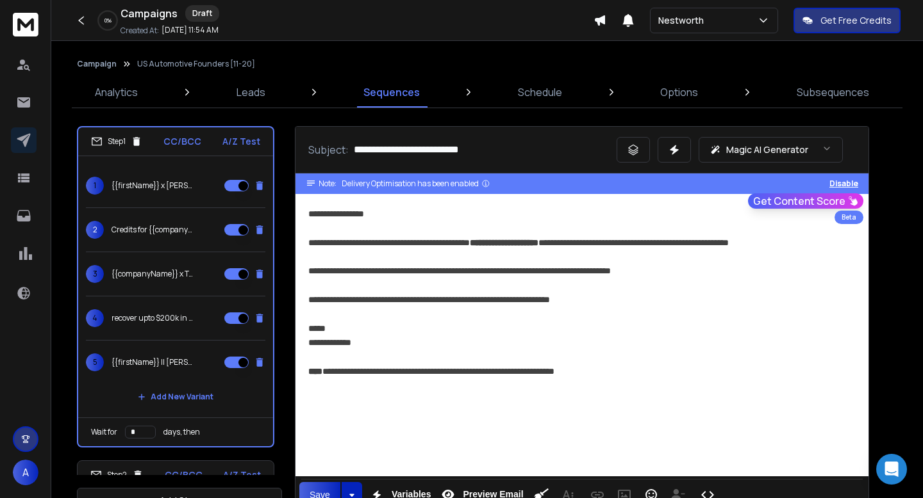
click at [164, 266] on div "3 {{companyName}} x Tax Relief" at bounding box center [140, 274] width 108 height 18
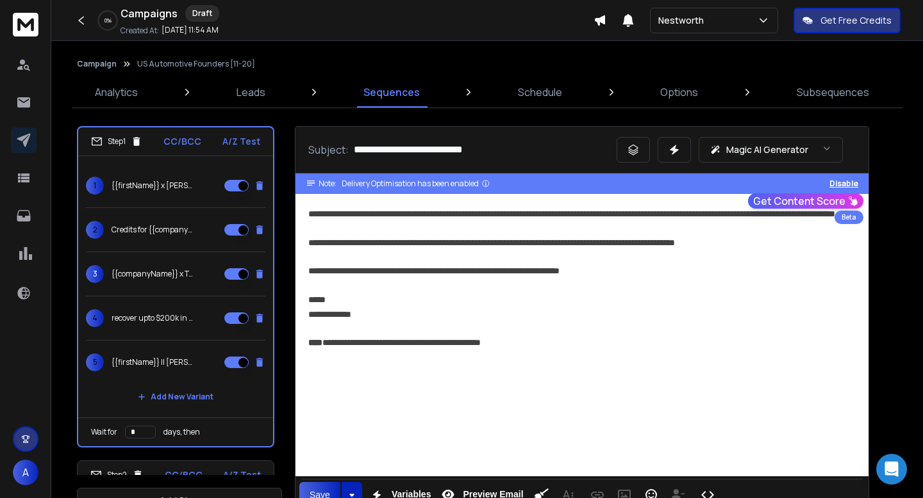
click at [152, 307] on div "4 recover upto $200k in credits" at bounding box center [175, 319] width 179 height 44
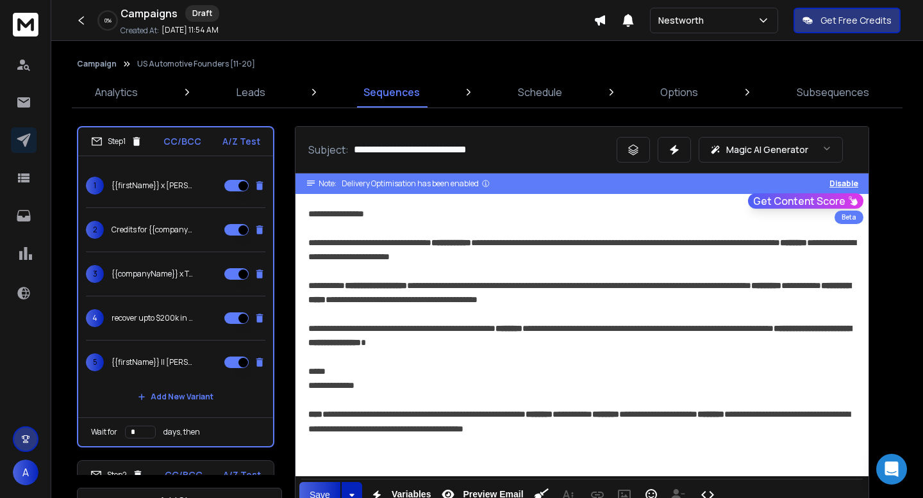
click at [177, 366] on p "{{firstName}} || [PERSON_NAME]" at bounding box center [152, 362] width 82 height 10
type input "**********"
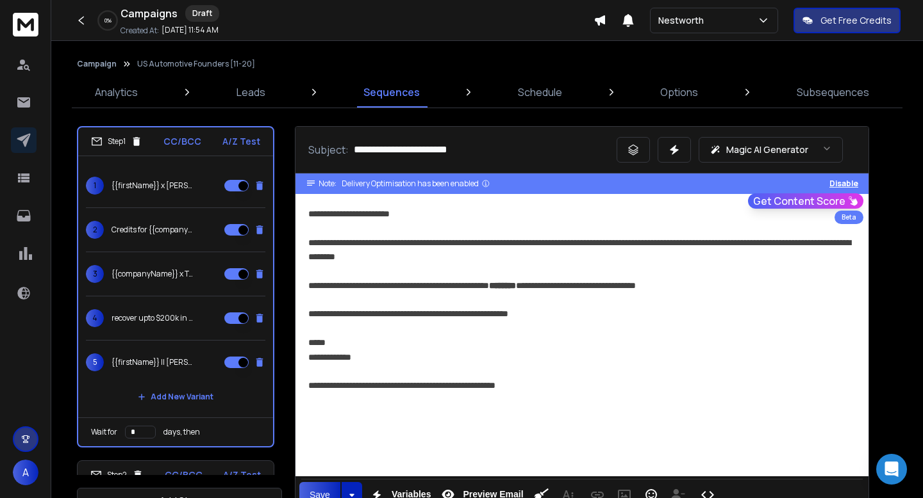
scroll to position [144, 0]
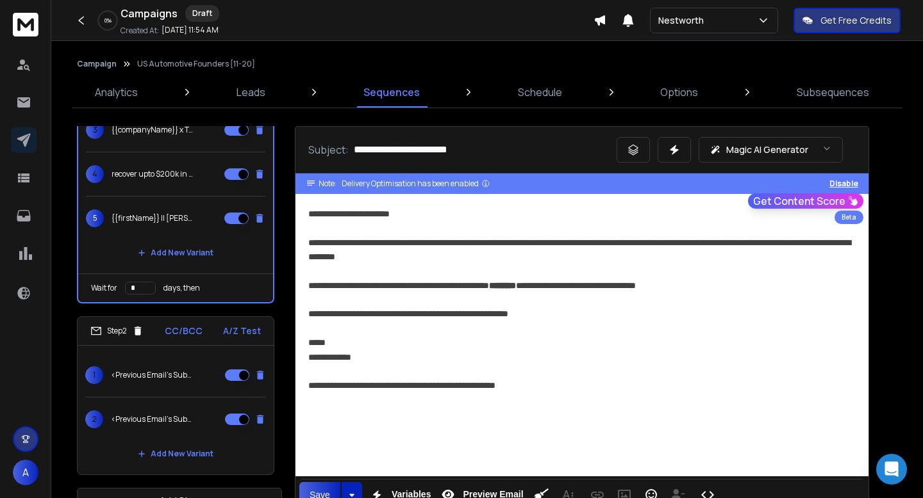
click at [163, 382] on div "1 <Previous Email's Subject>" at bounding box center [139, 375] width 108 height 18
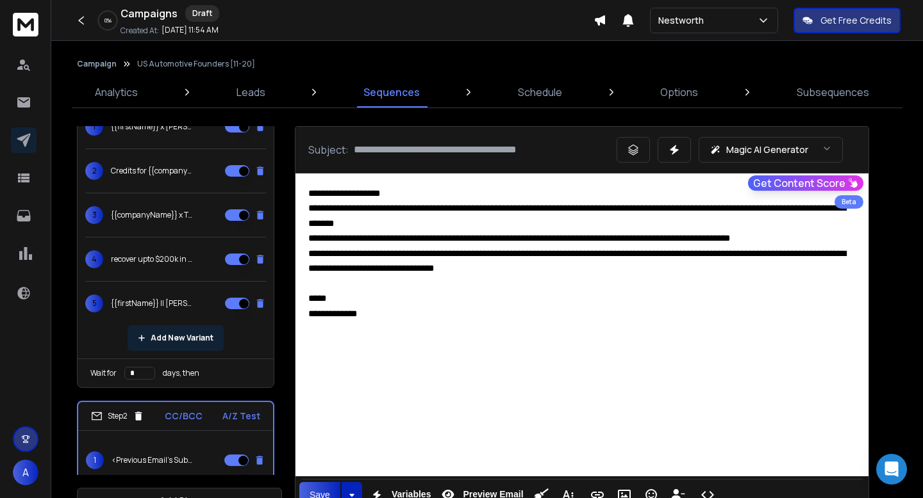
scroll to position [51, 0]
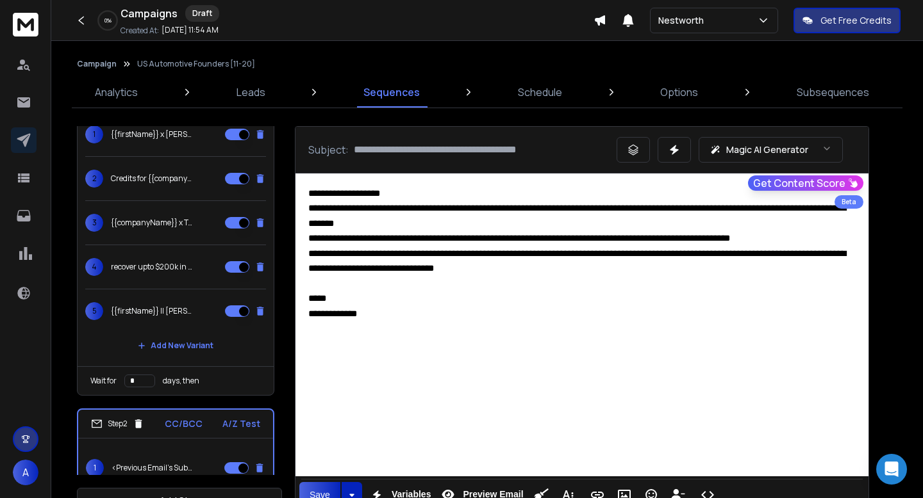
click at [158, 312] on p "{{firstName}} || [PERSON_NAME]" at bounding box center [152, 311] width 82 height 10
type input "**********"
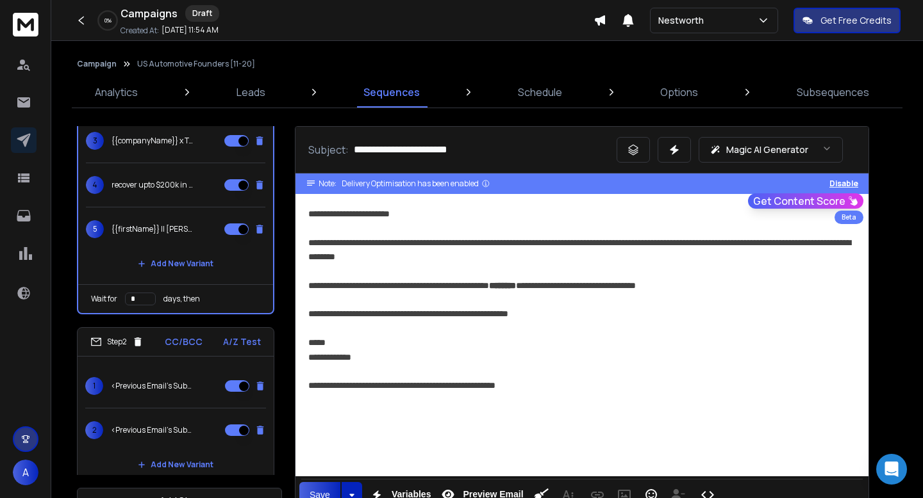
scroll to position [144, 0]
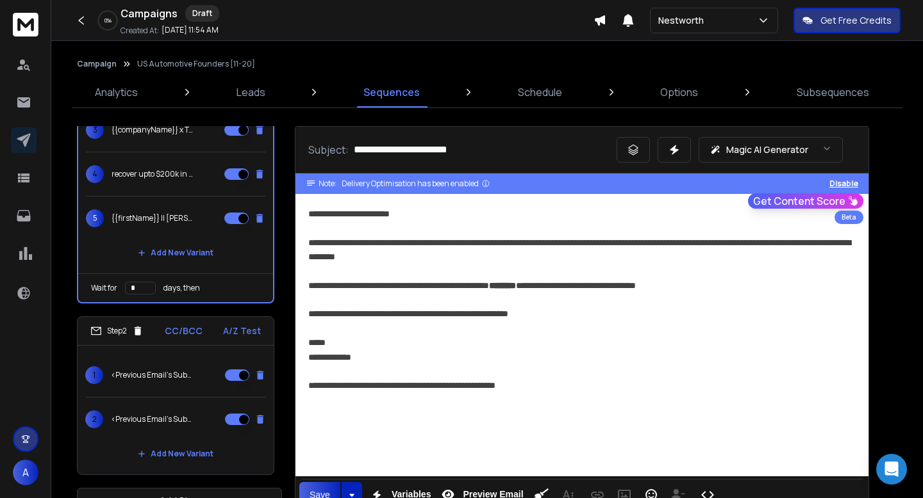
click at [174, 371] on p "<Previous Email's Subject>" at bounding box center [152, 375] width 82 height 10
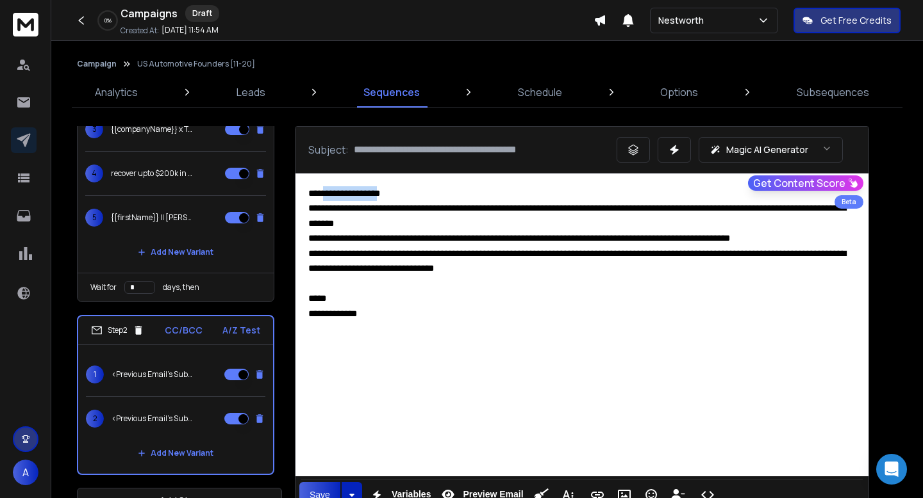
drag, startPoint x: 383, startPoint y: 195, endPoint x: 327, endPoint y: 198, distance: 55.8
click at [327, 198] on span "**********" at bounding box center [344, 193] width 72 height 9
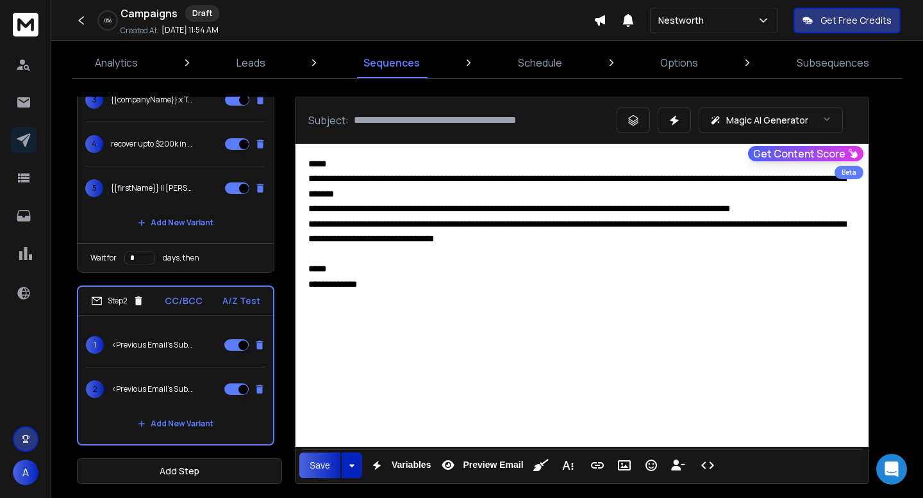
scroll to position [33, 0]
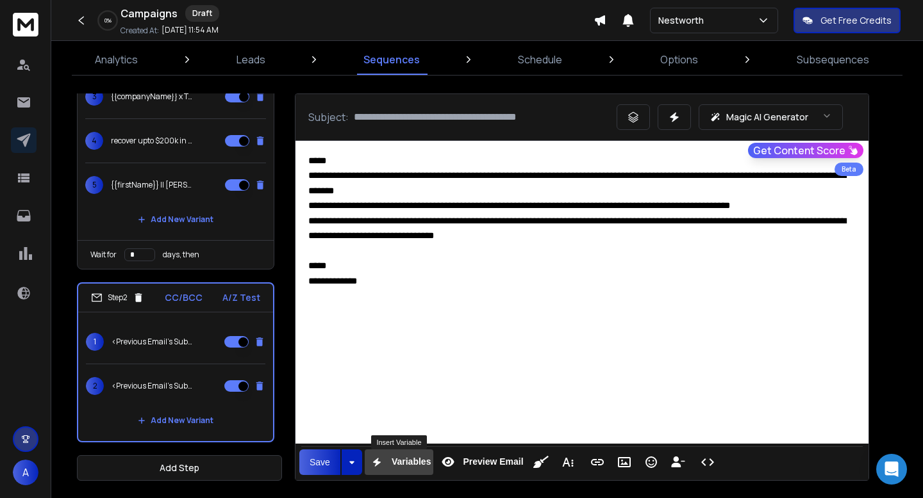
click at [406, 465] on span "Variables" at bounding box center [411, 462] width 45 height 11
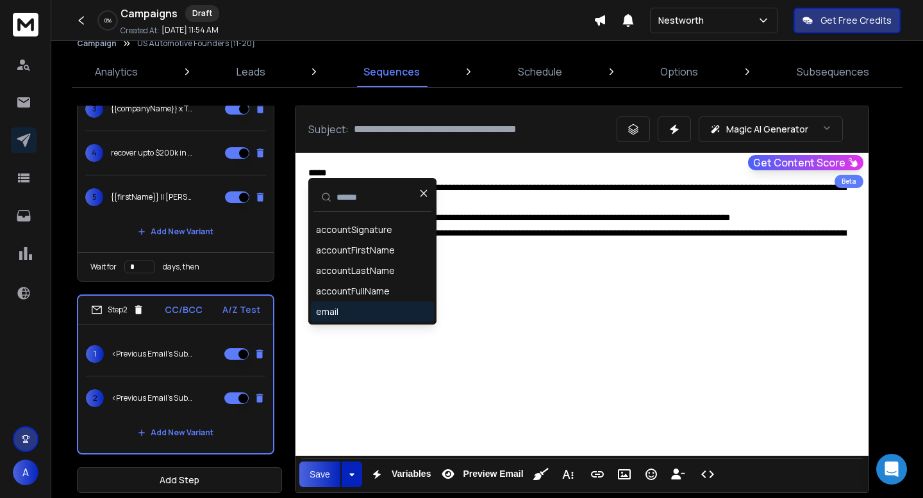
scroll to position [21, 0]
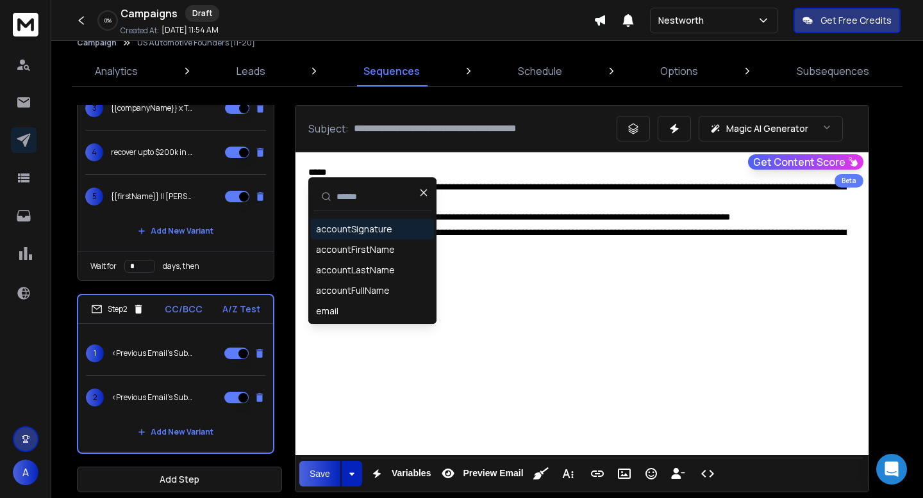
click at [163, 192] on p "{{firstName}} || [PERSON_NAME]" at bounding box center [152, 197] width 82 height 10
type input "**********"
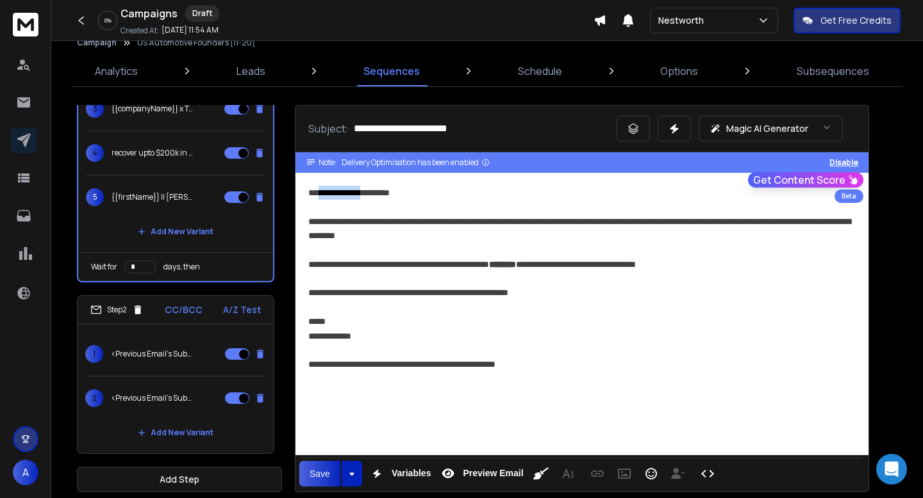
drag, startPoint x: 368, startPoint y: 191, endPoint x: 319, endPoint y: 192, distance: 48.7
click at [319, 192] on div "**********" at bounding box center [581, 193] width 547 height 14
copy div "**********"
click at [157, 349] on p "<Previous Email's Subject>" at bounding box center [152, 354] width 82 height 10
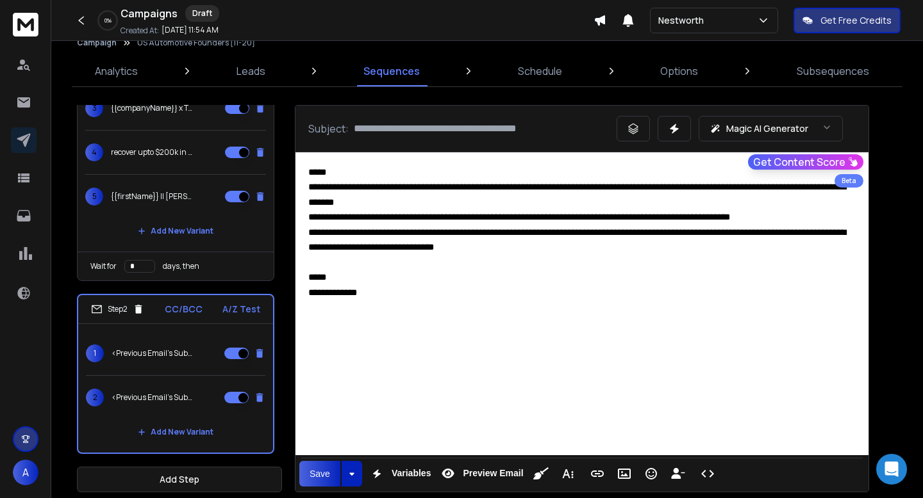
click at [326, 174] on span "*****" at bounding box center [317, 172] width 18 height 9
click at [386, 201] on div "**********" at bounding box center [581, 195] width 547 height 30
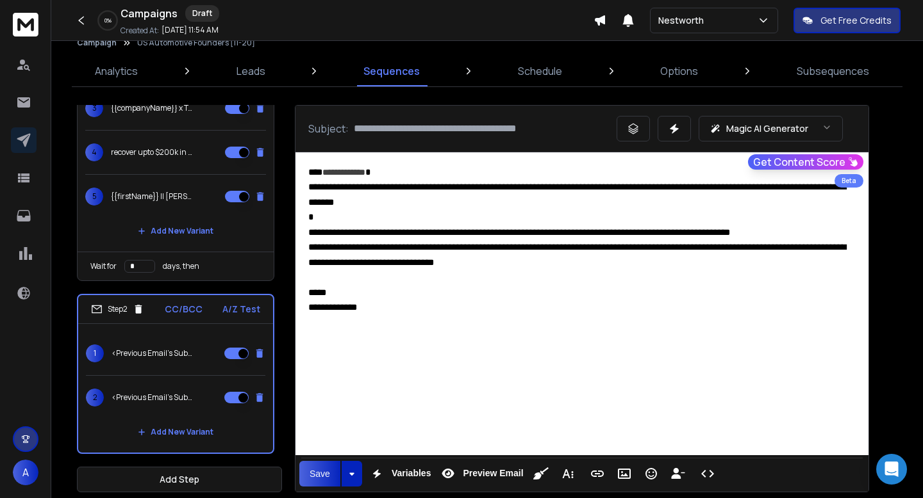
click at [769, 231] on div "**********" at bounding box center [581, 233] width 547 height 15
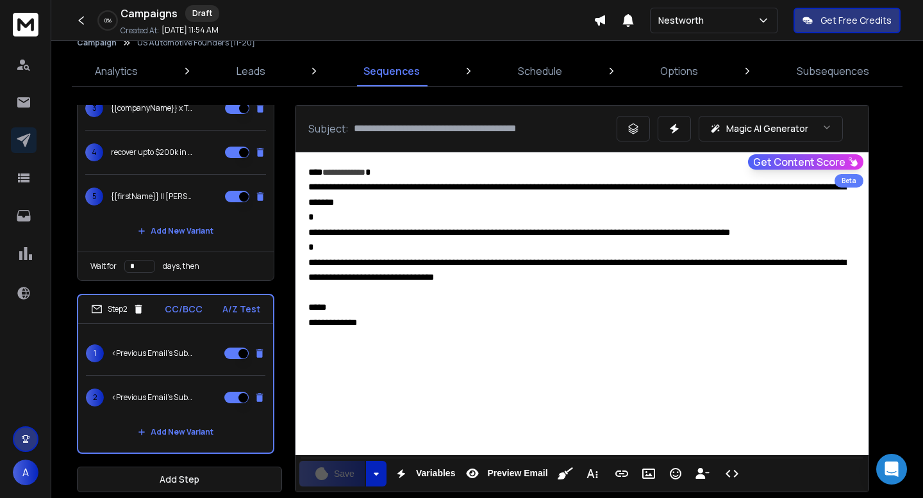
click at [192, 409] on div "2 <Previous Email's Subject>" at bounding box center [175, 398] width 179 height 44
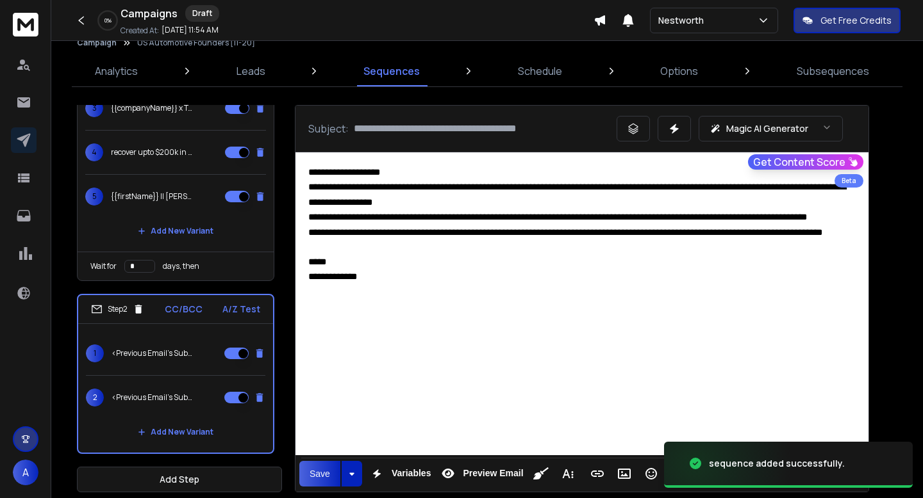
click at [425, 207] on div "**********" at bounding box center [581, 195] width 547 height 30
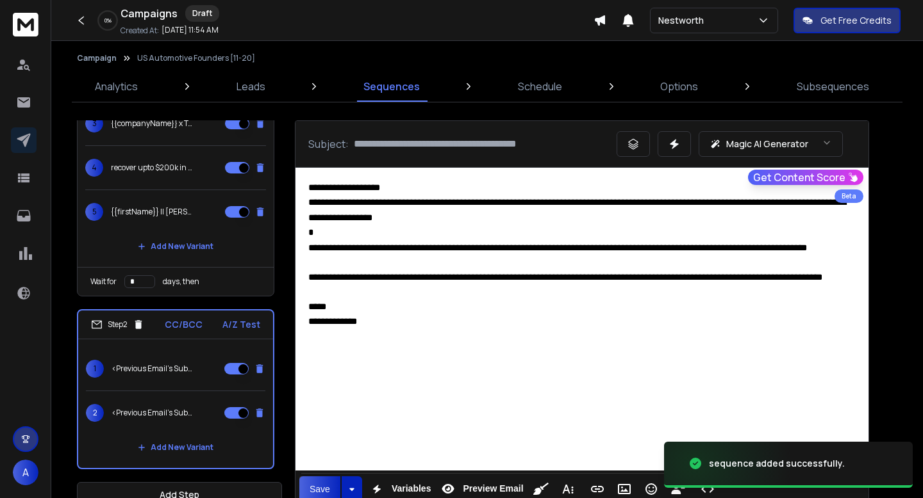
scroll to position [0, 0]
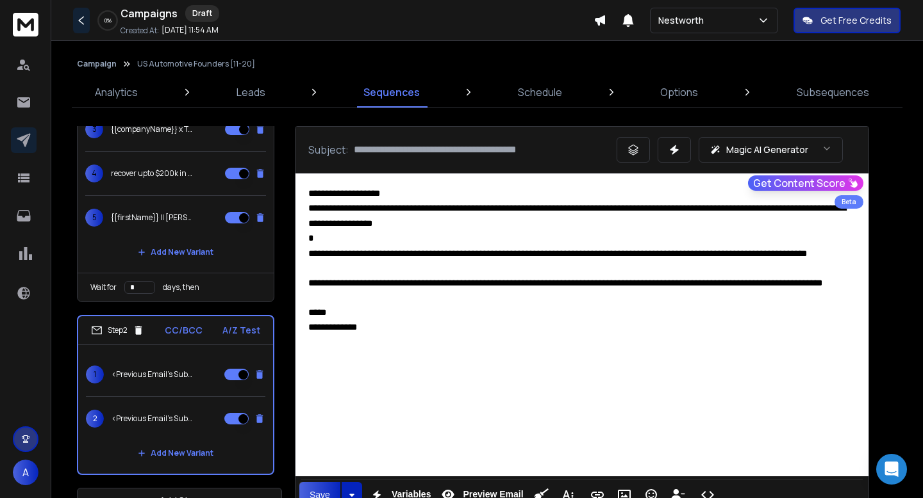
click at [77, 21] on icon at bounding box center [82, 21] width 12 height 12
